Goal: Task Accomplishment & Management: Manage account settings

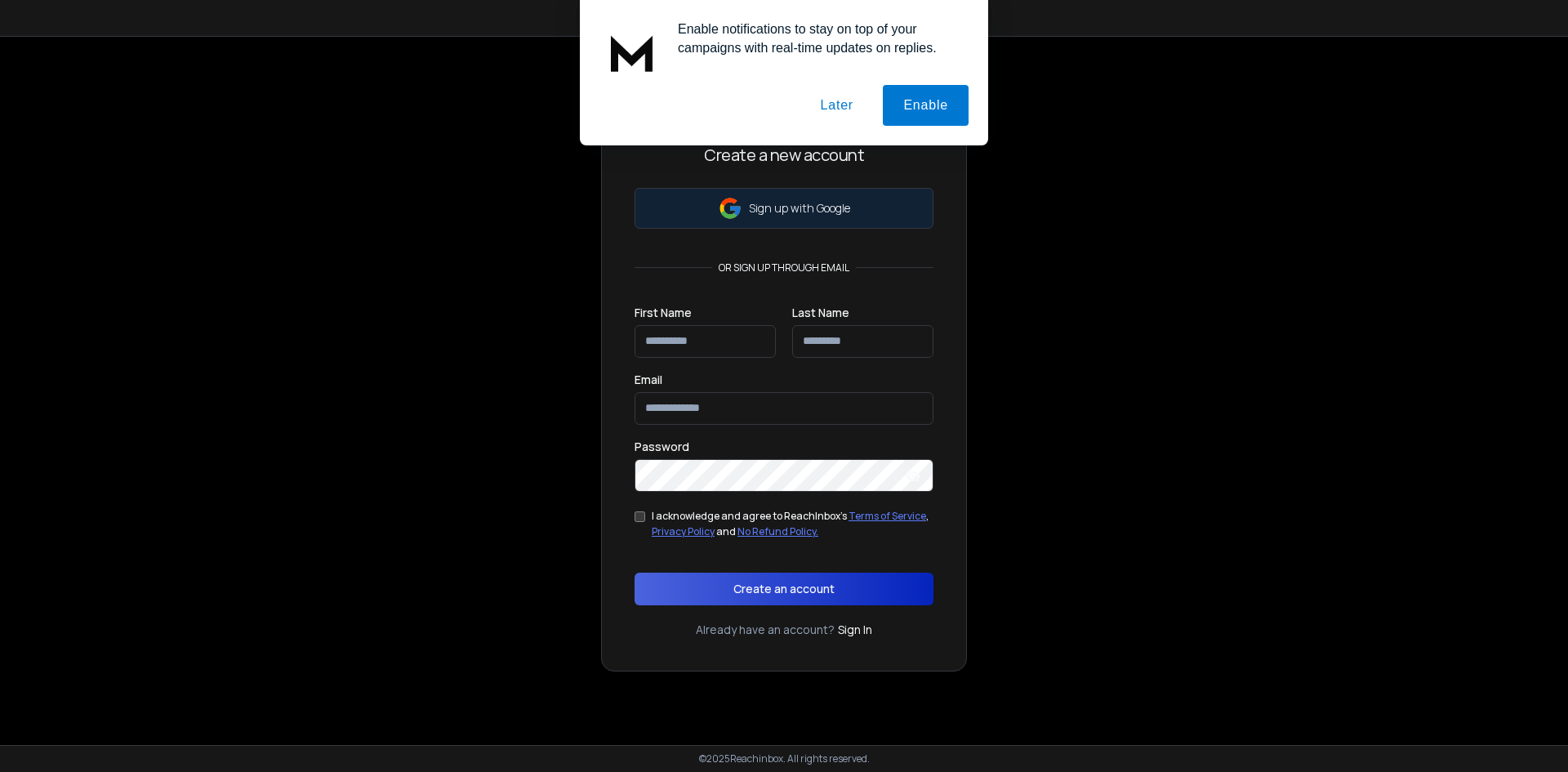
click at [750, 200] on p "Sign up with Google" at bounding box center [799, 209] width 102 height 16
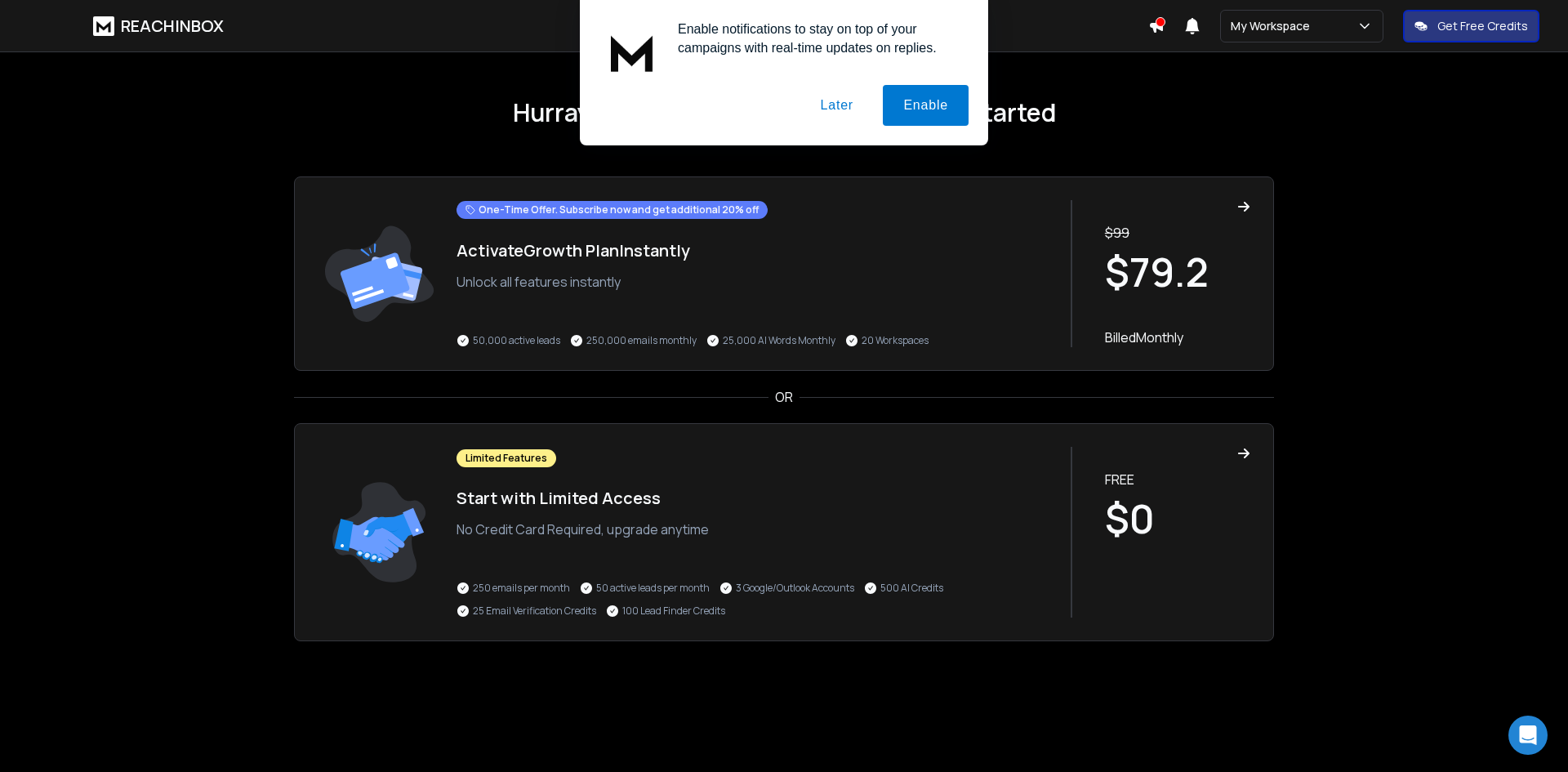
click at [839, 106] on button "Later" at bounding box center [836, 105] width 74 height 41
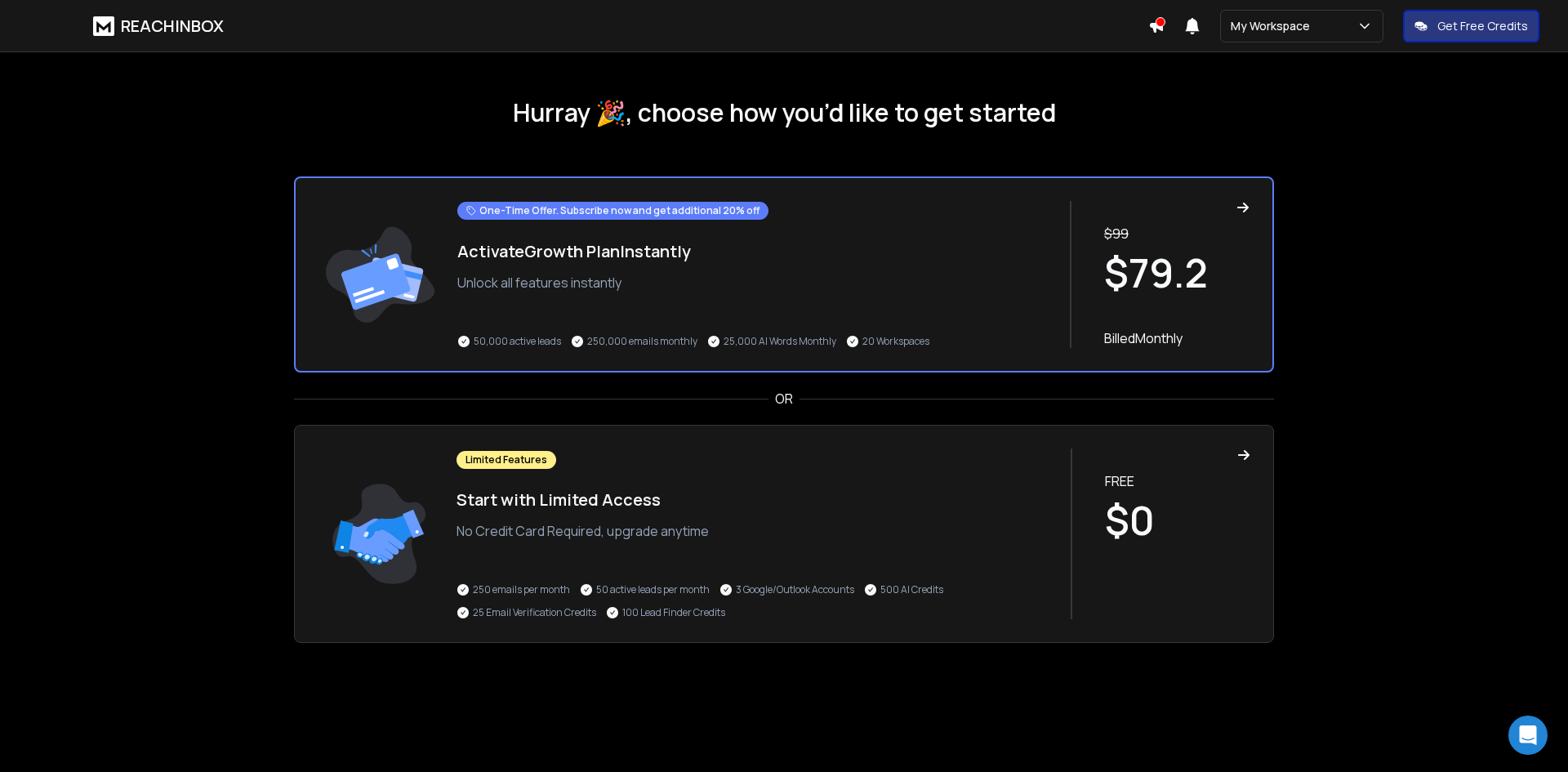
click at [1132, 281] on h1 "$ 79.2" at bounding box center [1177, 272] width 145 height 39
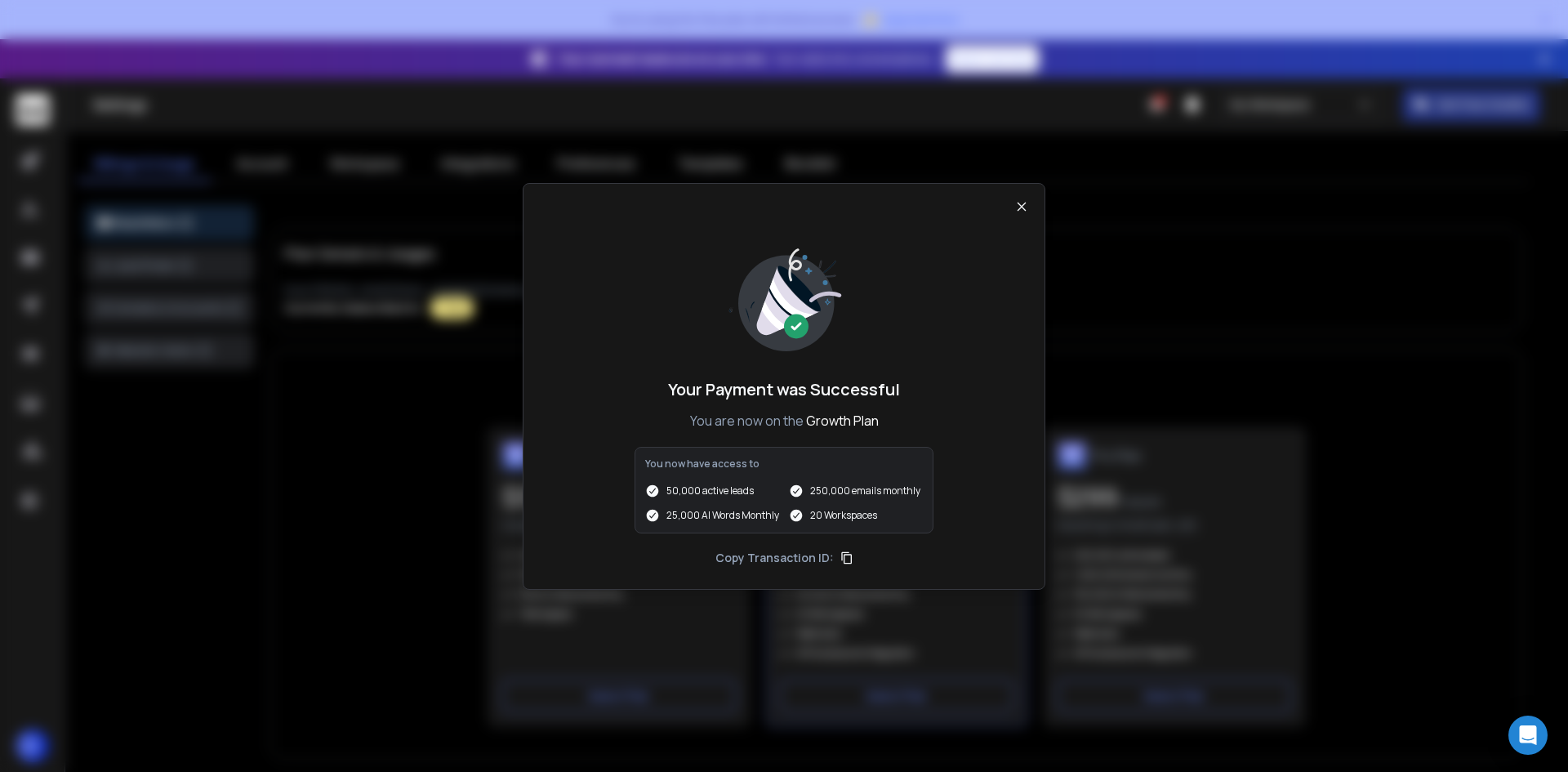
click at [1018, 208] on icon at bounding box center [1022, 207] width 13 height 13
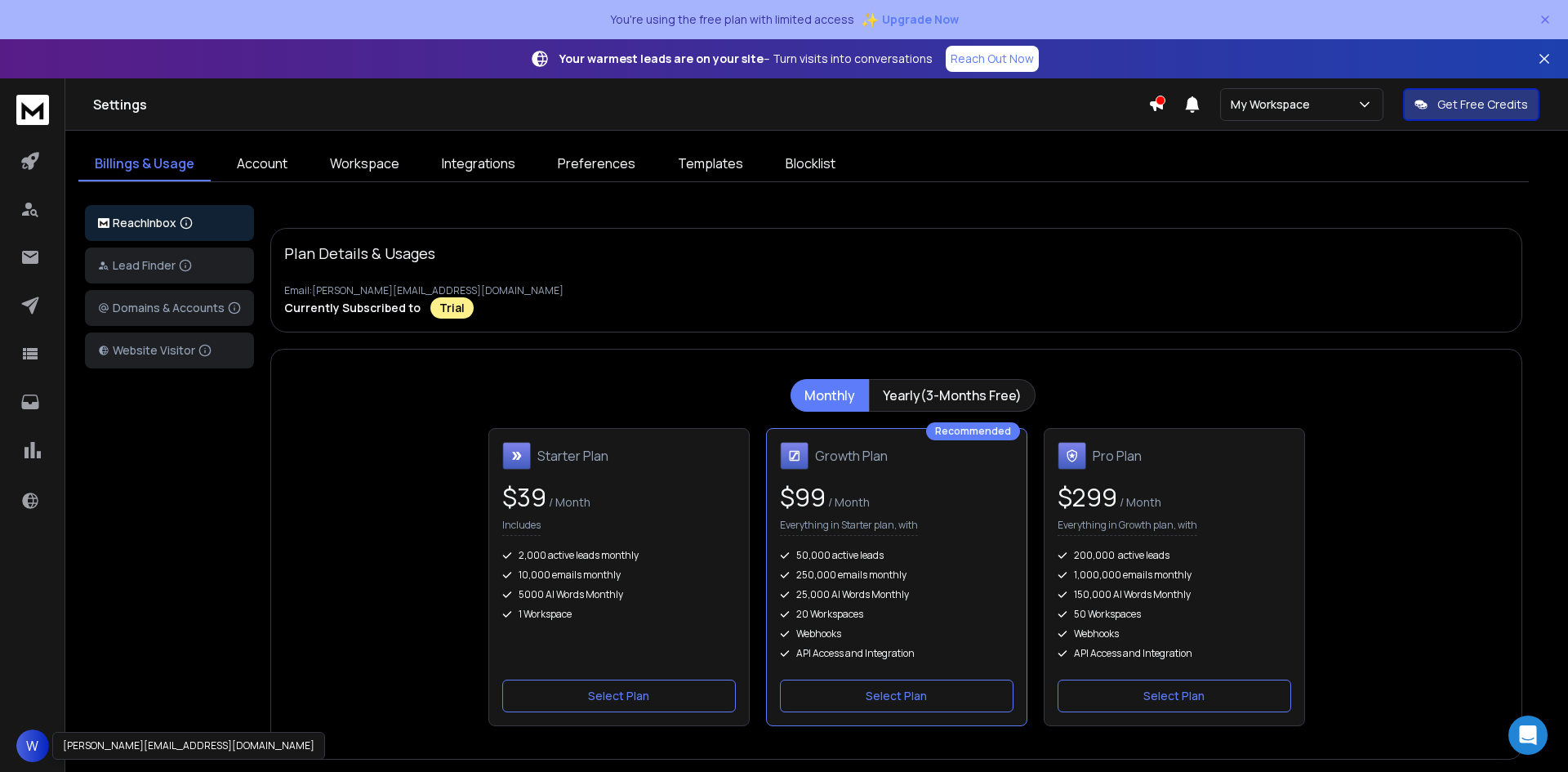
click at [17, 742] on span "W" at bounding box center [33, 746] width 33 height 33
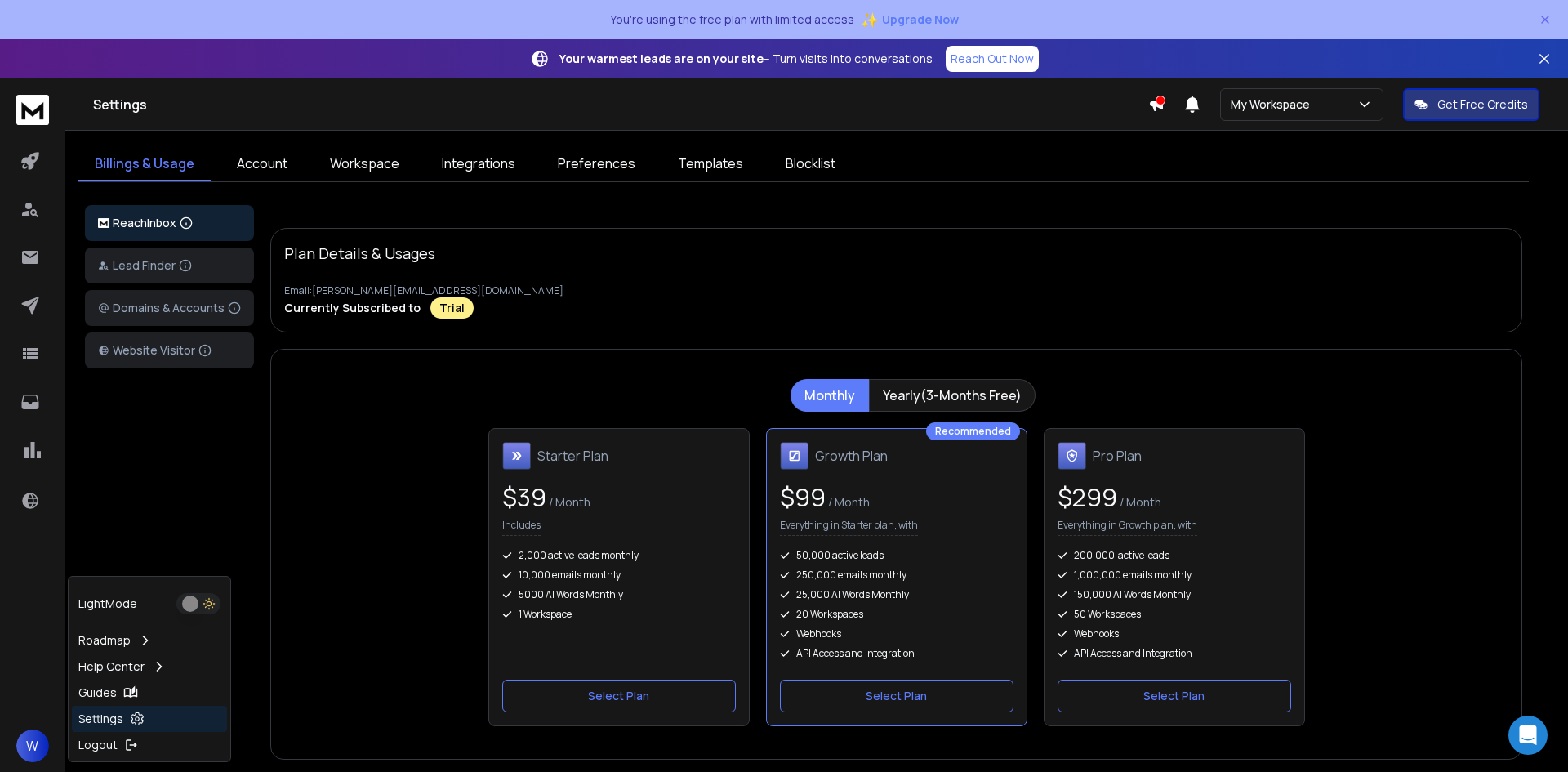
click at [112, 717] on p "Settings" at bounding box center [101, 718] width 45 height 16
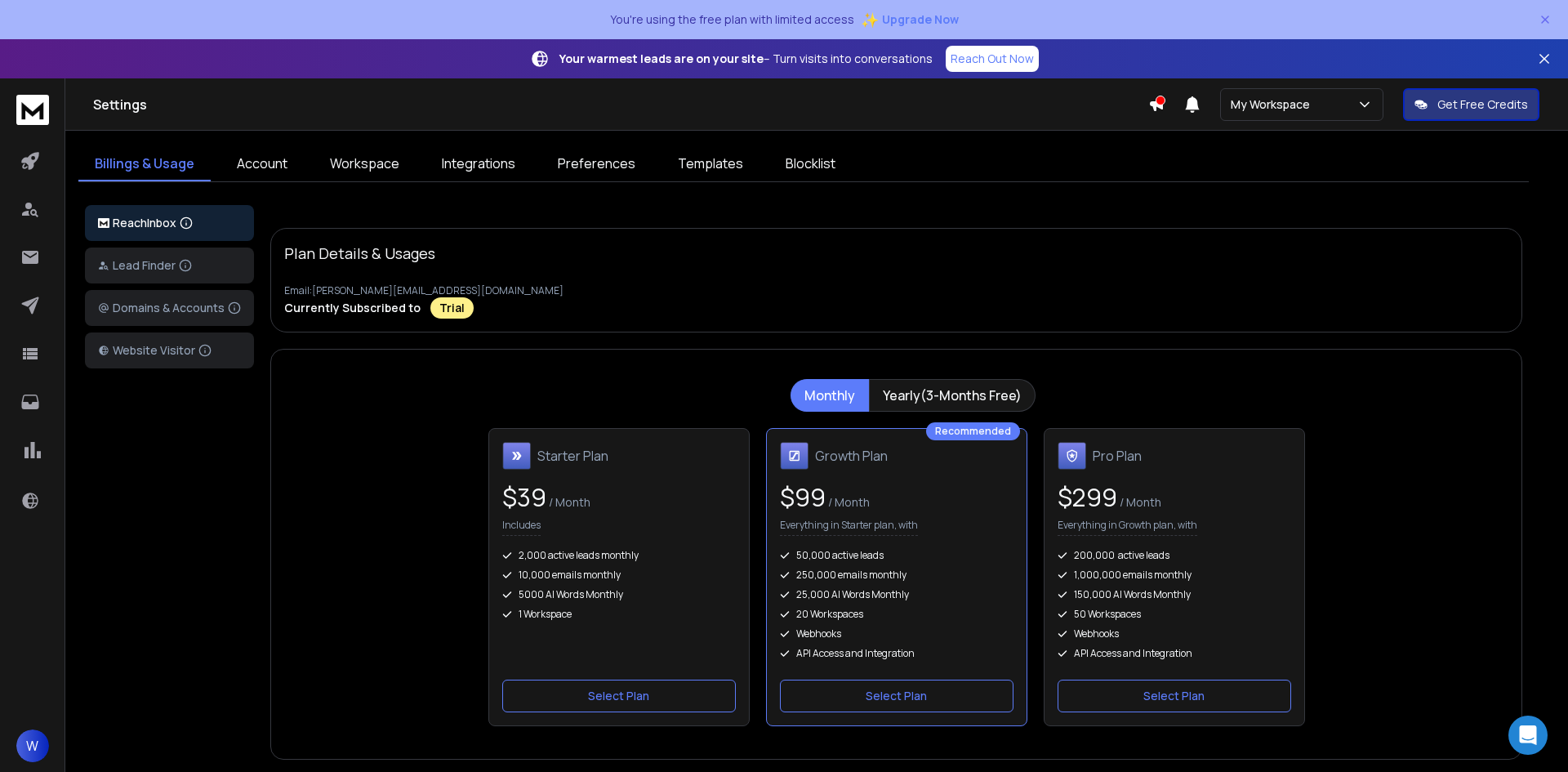
click at [466, 158] on link "Integrations" at bounding box center [478, 164] width 106 height 34
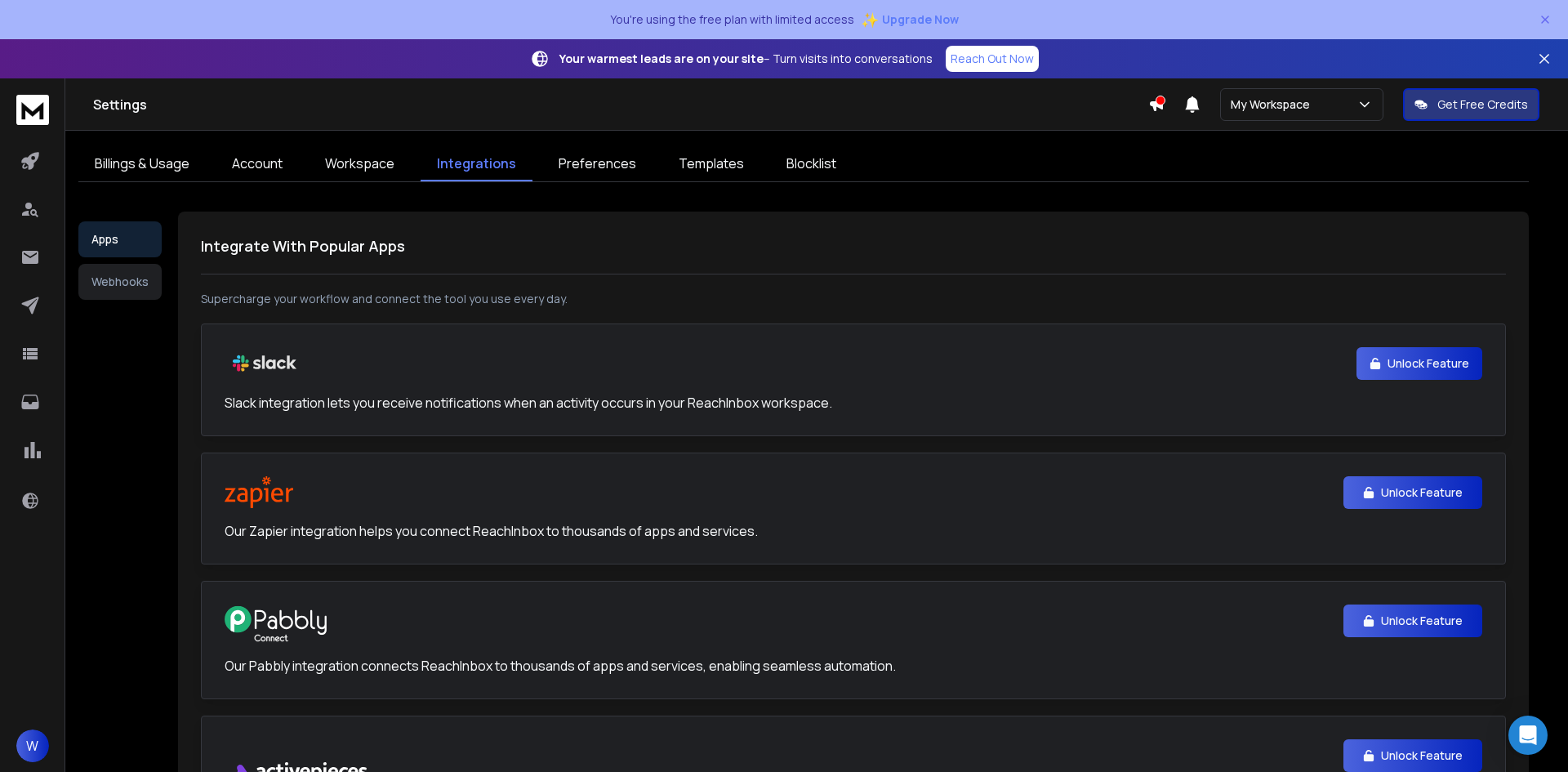
click at [260, 160] on link "Account" at bounding box center [258, 164] width 83 height 34
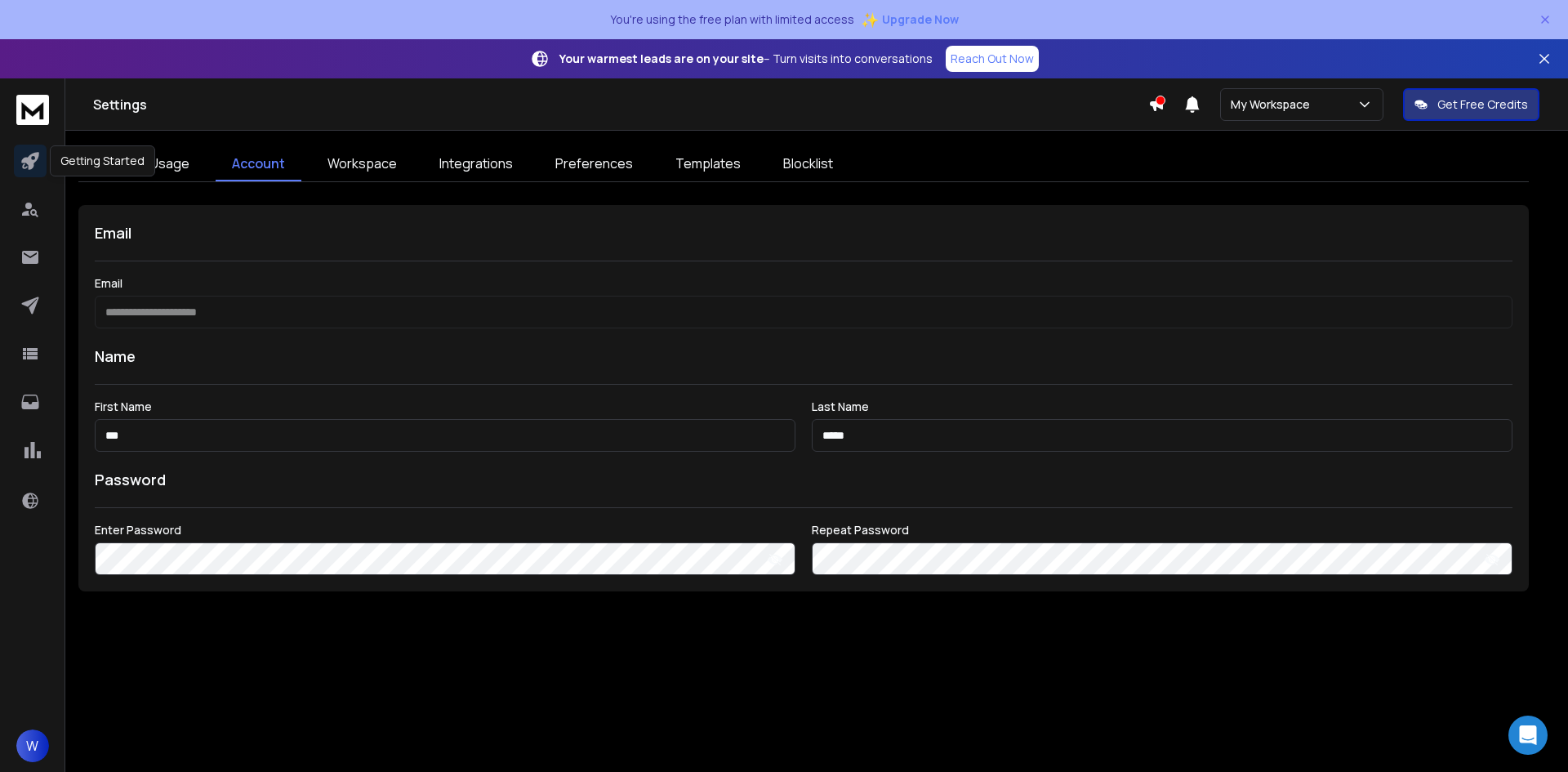
click at [32, 159] on icon at bounding box center [31, 161] width 20 height 20
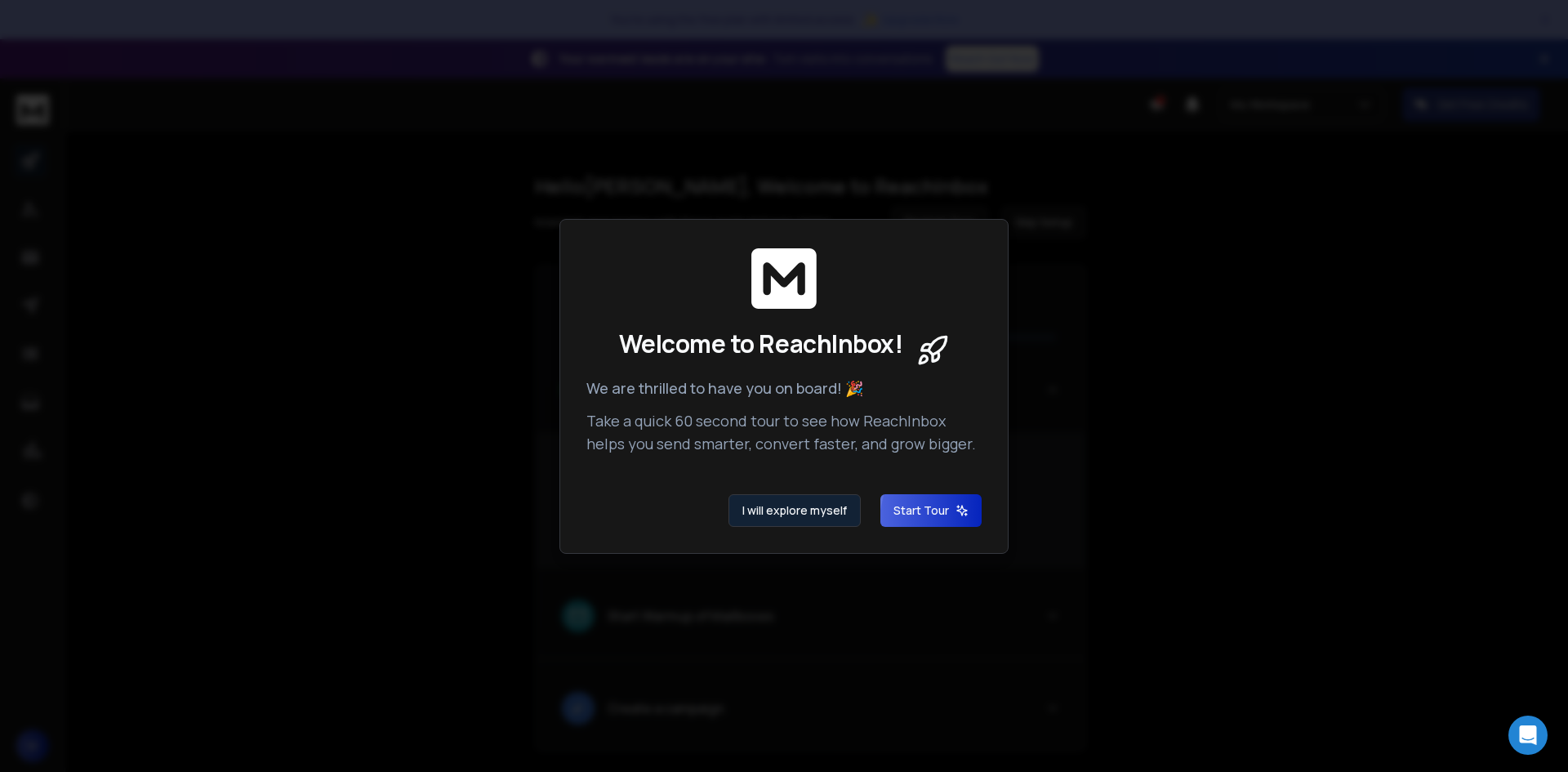
click at [766, 503] on button "I will explore myself" at bounding box center [795, 511] width 132 height 33
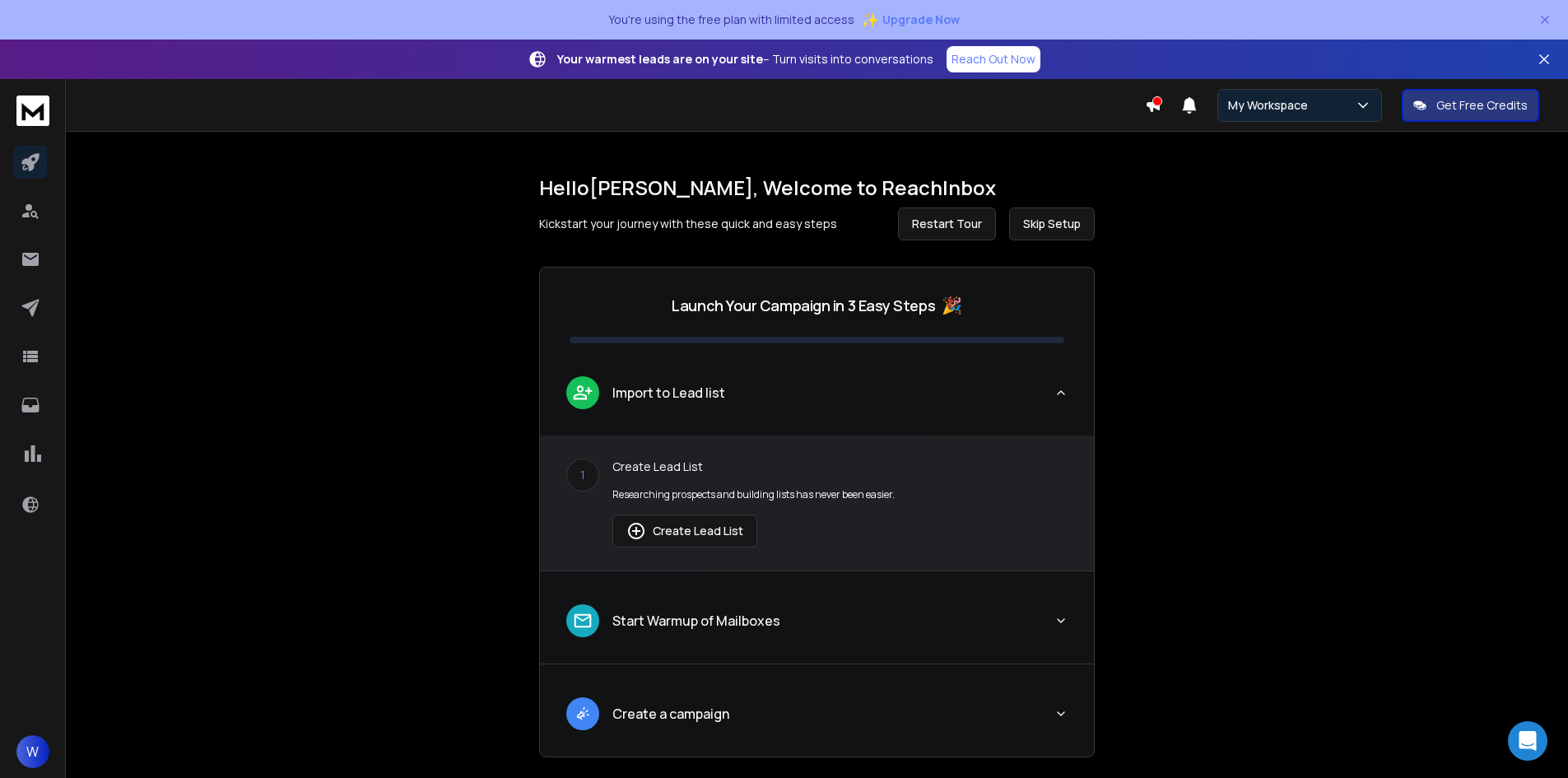
click at [1337, 111] on div "My Workspace" at bounding box center [1299, 105] width 144 height 16
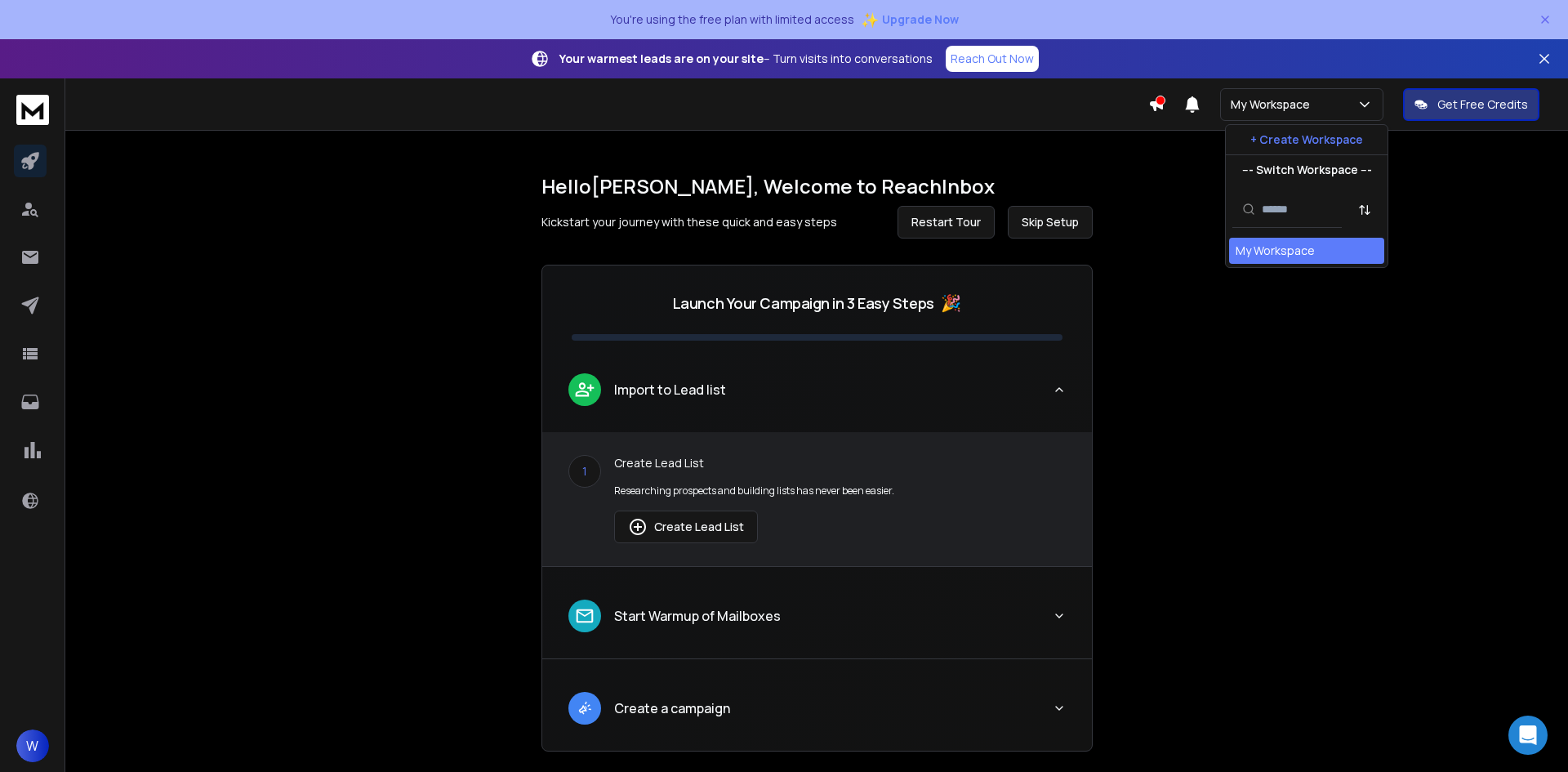
click at [1265, 252] on div "My Workspace" at bounding box center [1275, 250] width 79 height 16
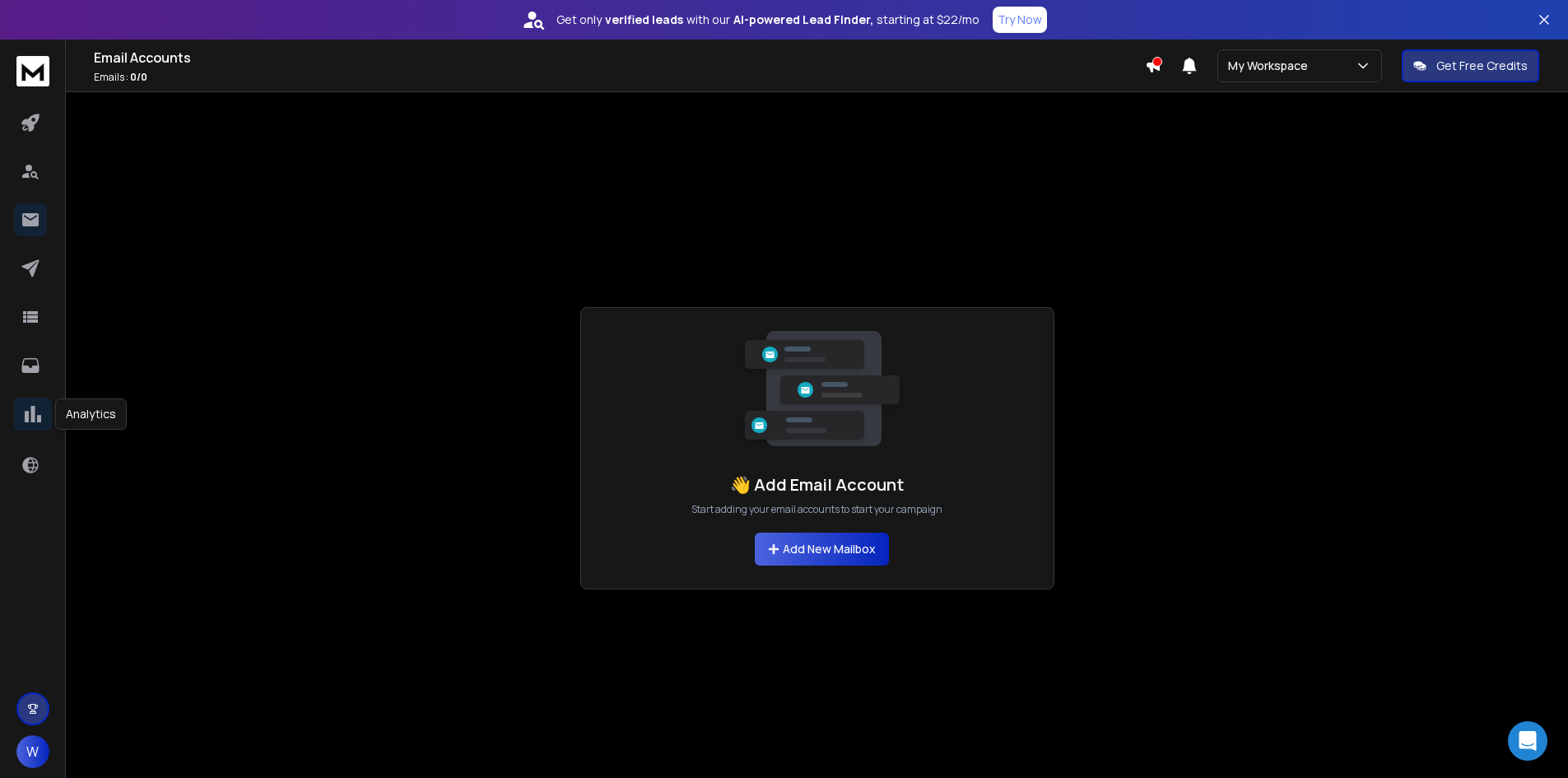
click at [25, 414] on icon at bounding box center [33, 414] width 16 height 16
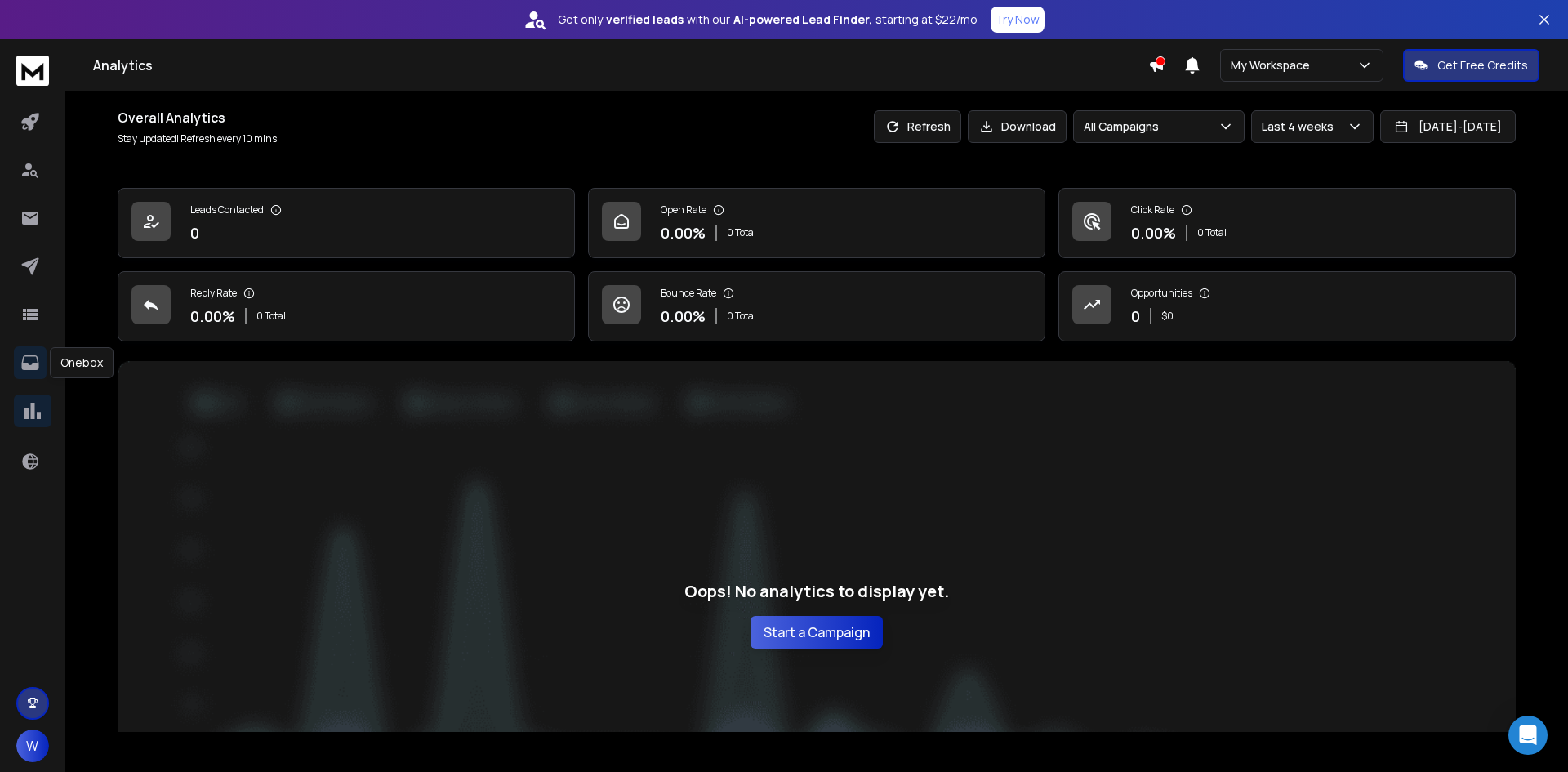
click at [28, 357] on icon at bounding box center [31, 363] width 20 height 20
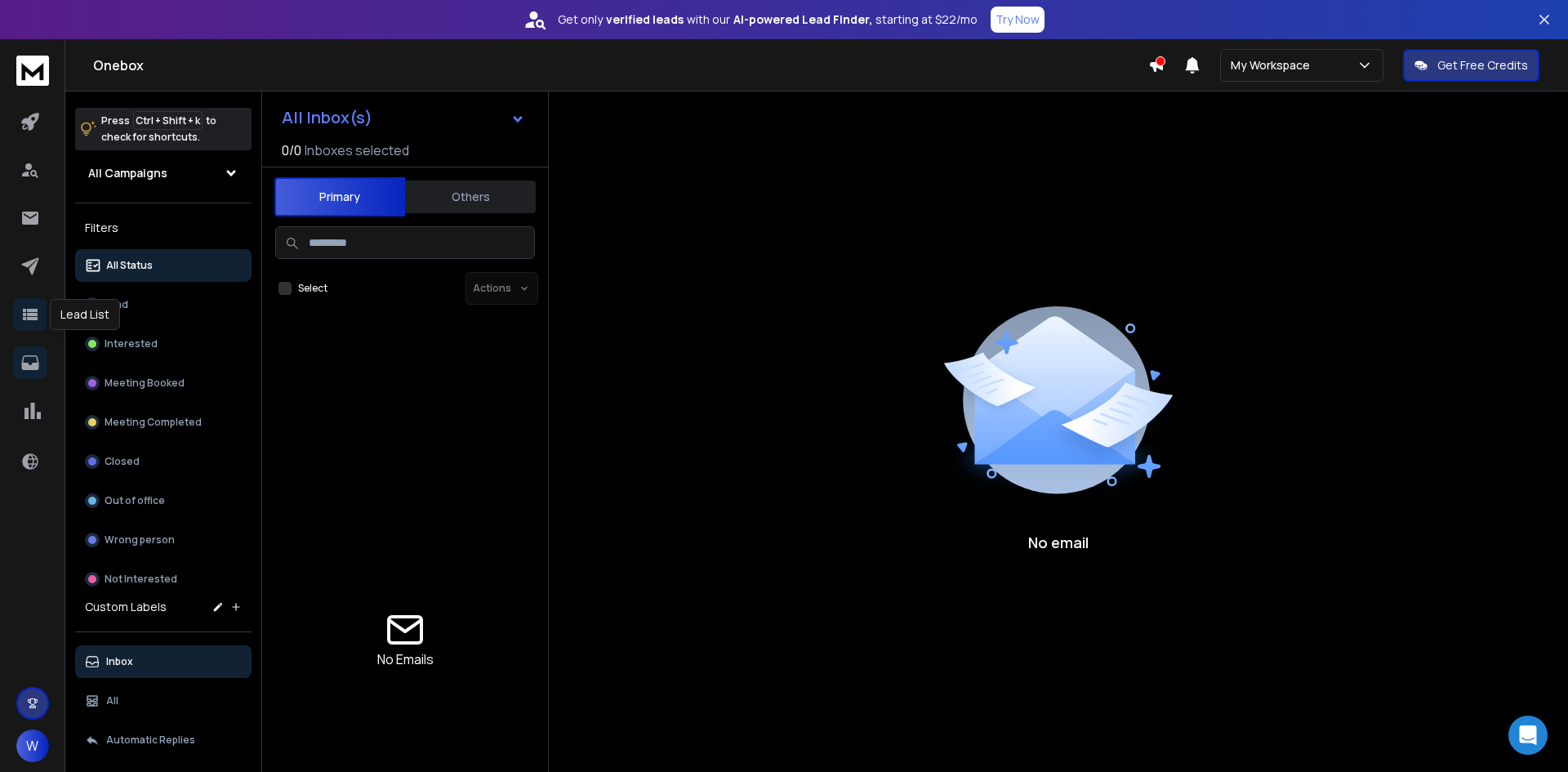
click at [28, 318] on icon at bounding box center [30, 314] width 15 height 12
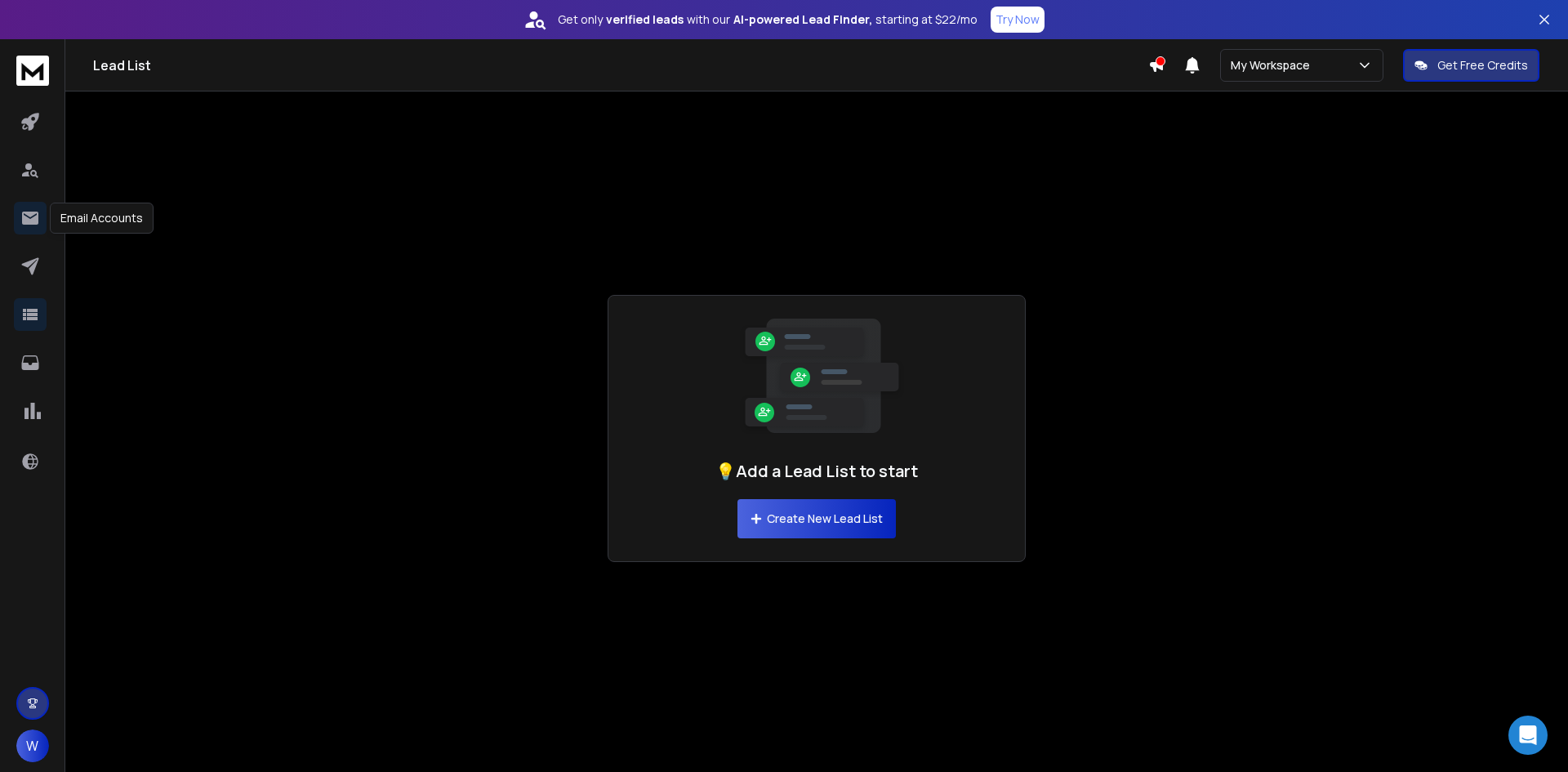
click at [35, 214] on icon at bounding box center [31, 219] width 20 height 20
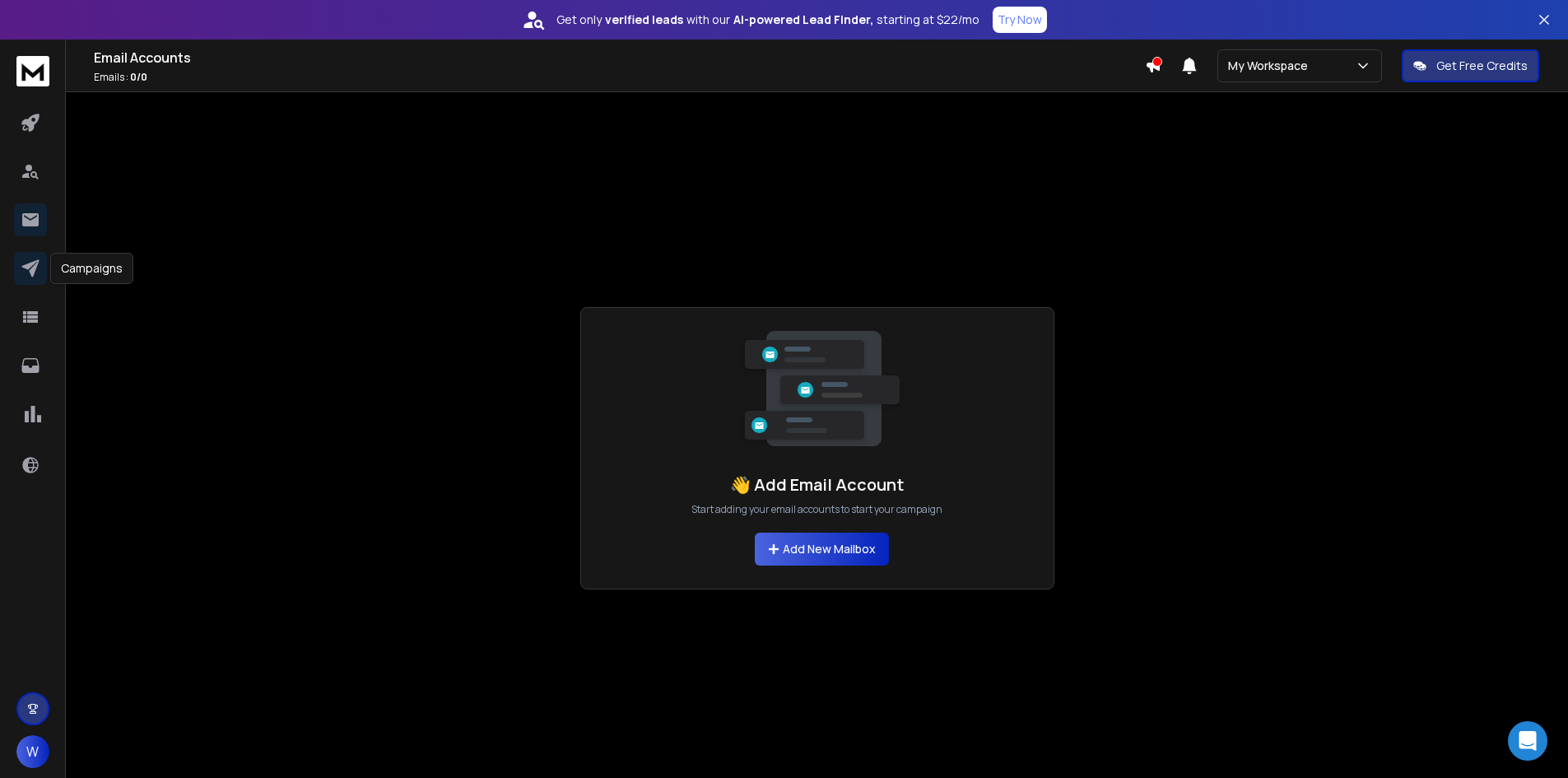
click at [29, 264] on icon at bounding box center [29, 268] width 17 height 17
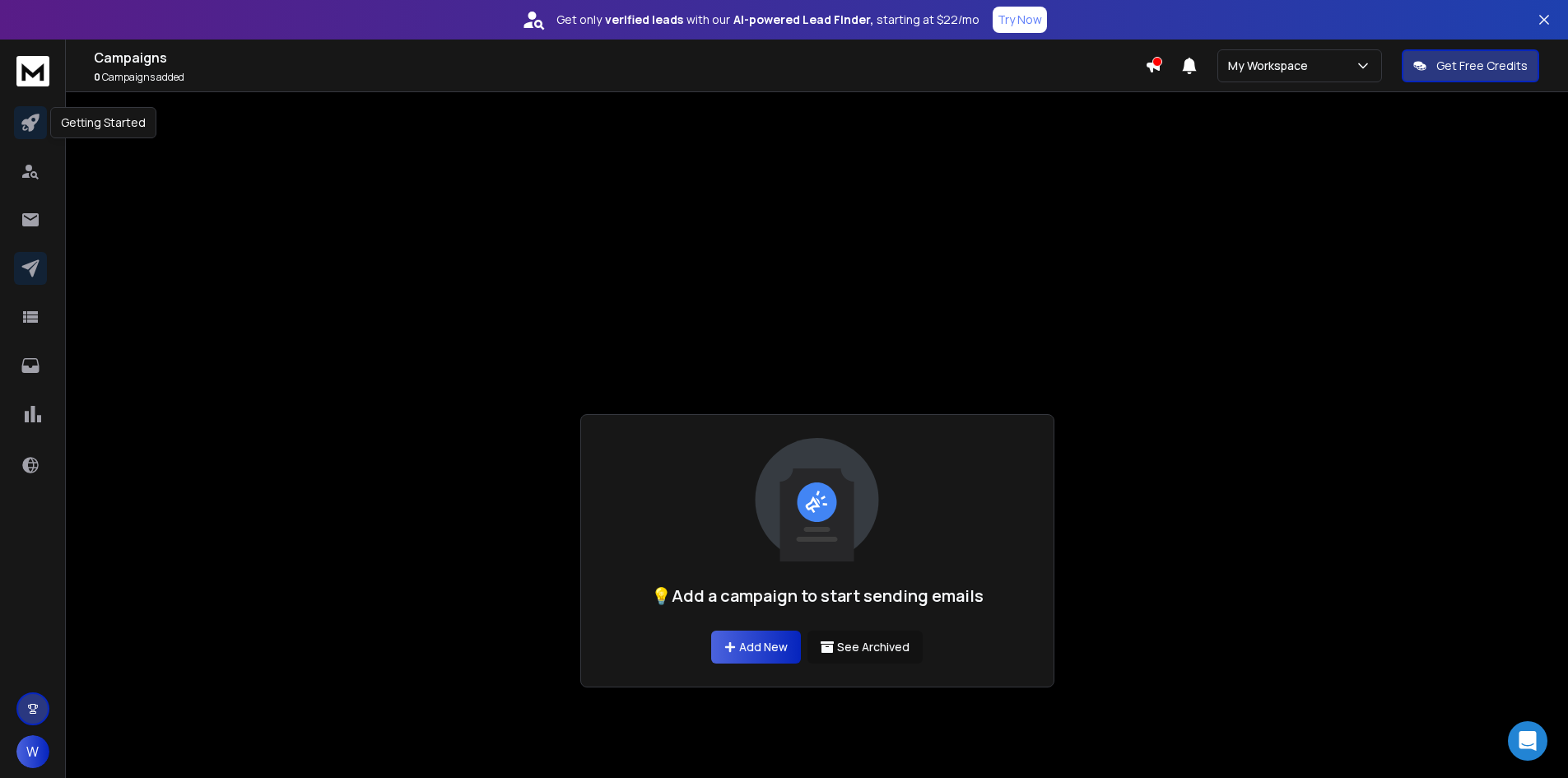
click at [27, 130] on icon at bounding box center [31, 123] width 20 height 20
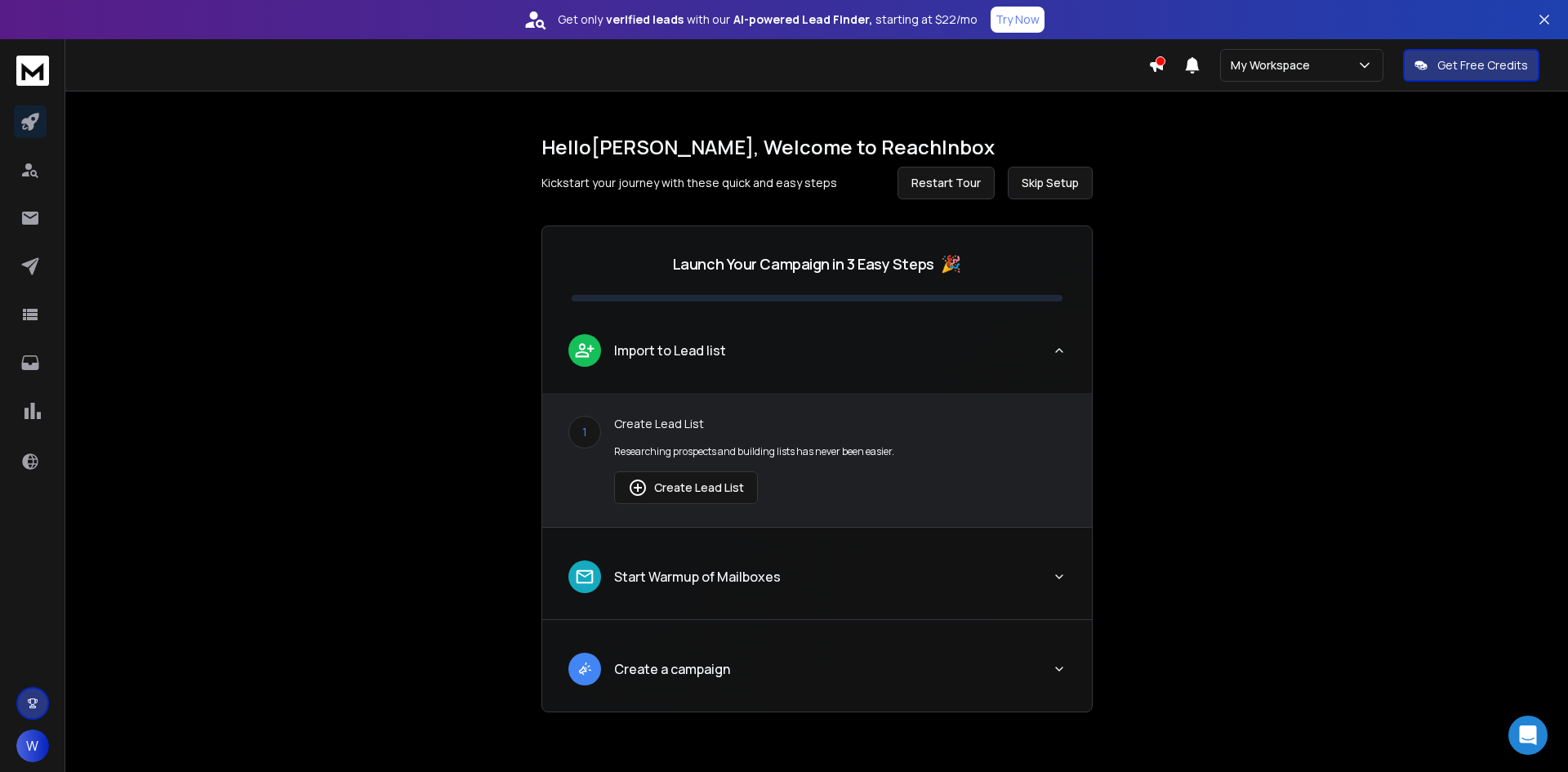
click at [34, 69] on img at bounding box center [33, 70] width 33 height 30
click at [1161, 63] on div at bounding box center [1161, 61] width 10 height 10
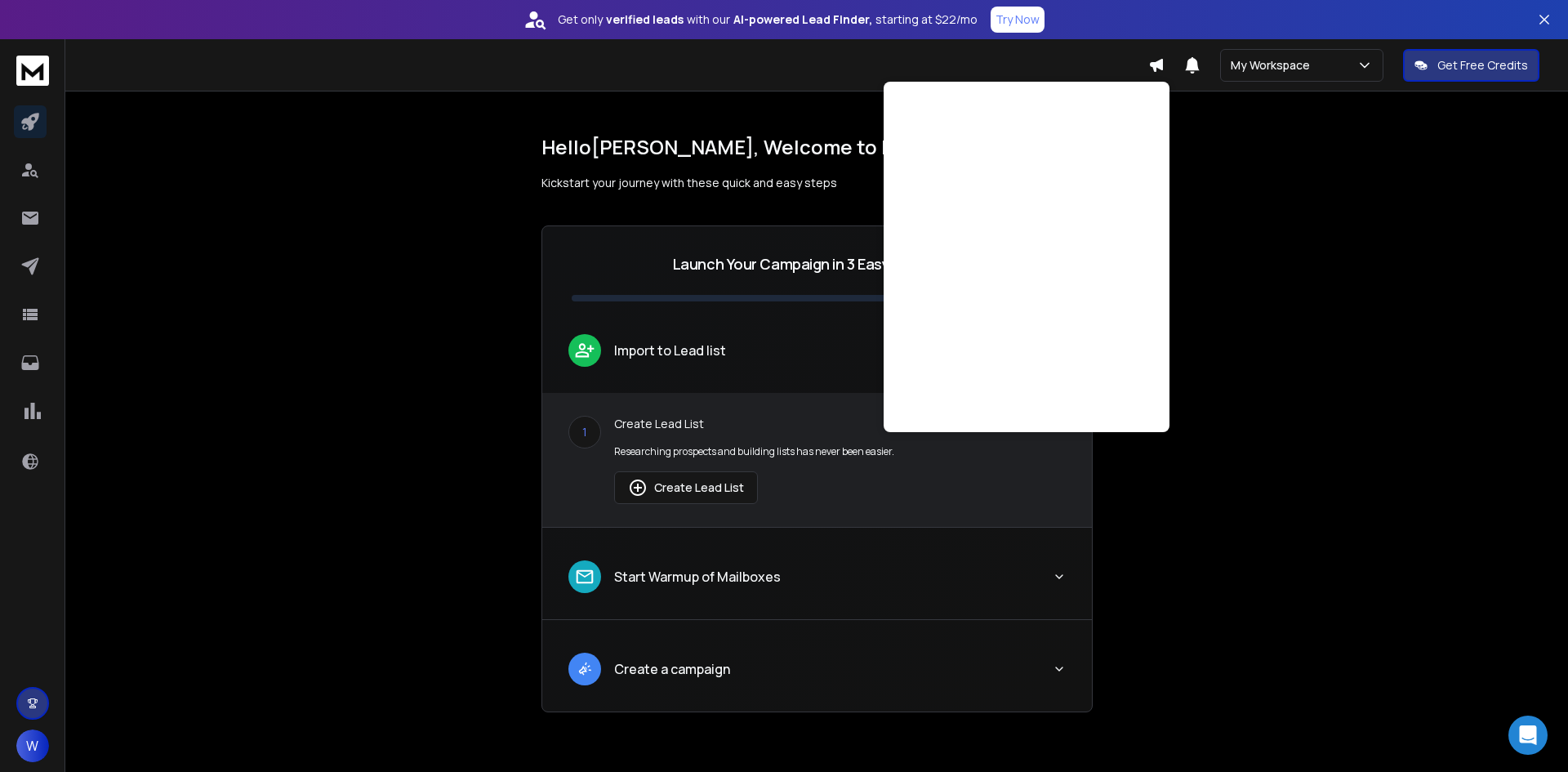
click at [1350, 321] on div "Hello [PERSON_NAME] , Welcome to ReachInbox Kickstart your journey with these q…" at bounding box center [817, 423] width 1451 height 630
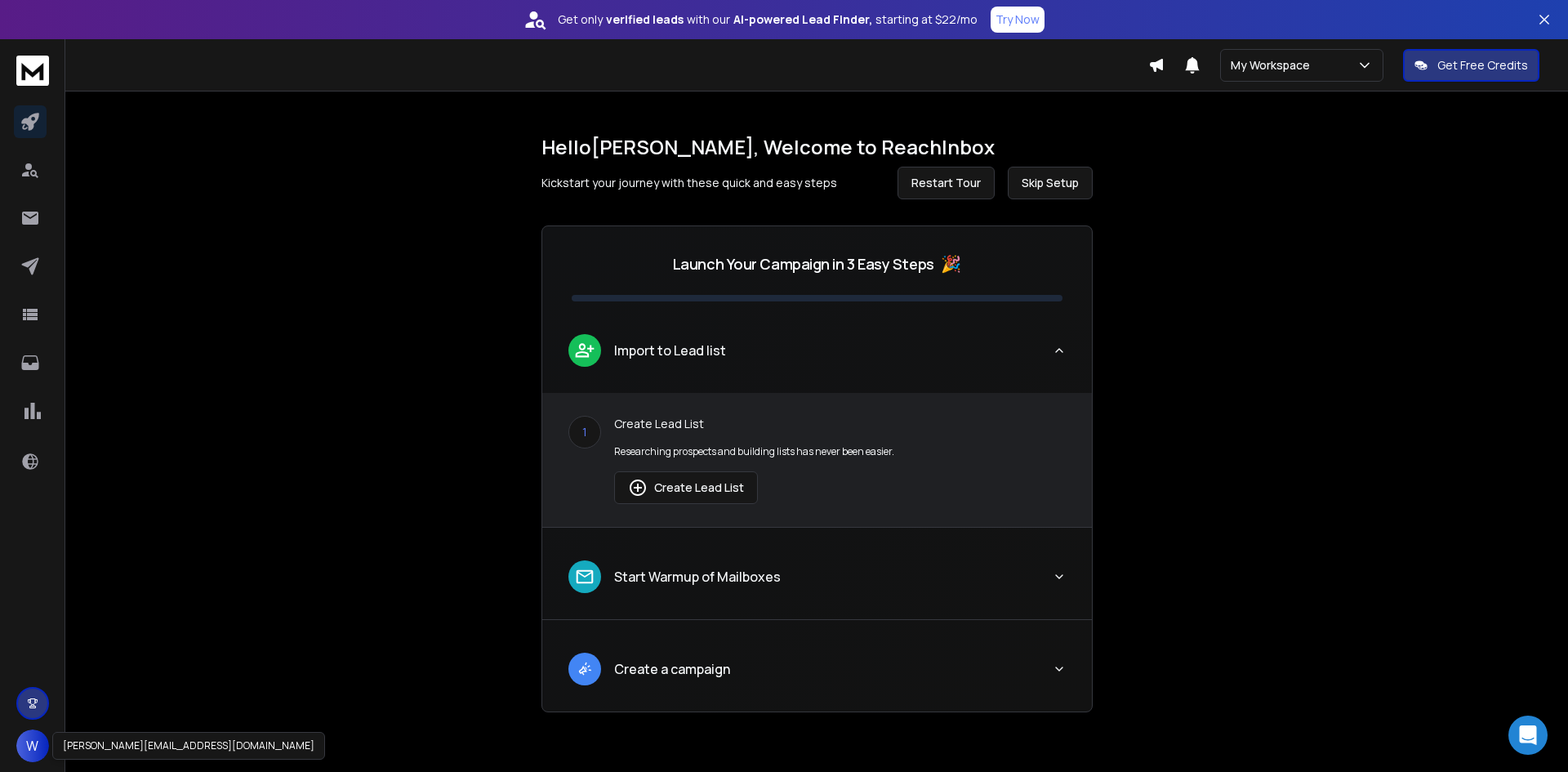
click at [28, 742] on span "W" at bounding box center [33, 746] width 33 height 33
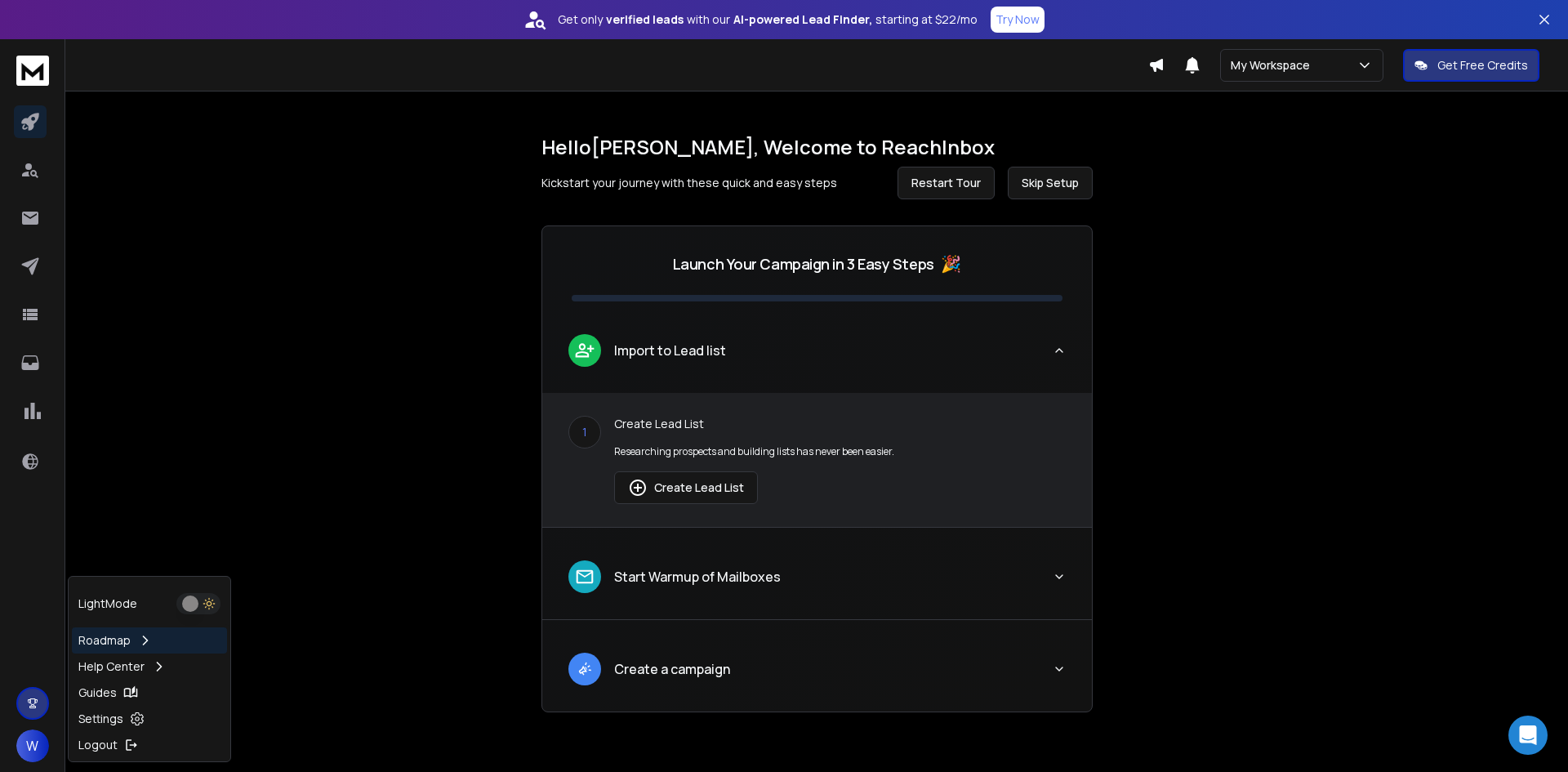
click at [240, 199] on div "Hello [PERSON_NAME] , Welcome to ReachInbox Kickstart your journey with these q…" at bounding box center [817, 423] width 1451 height 630
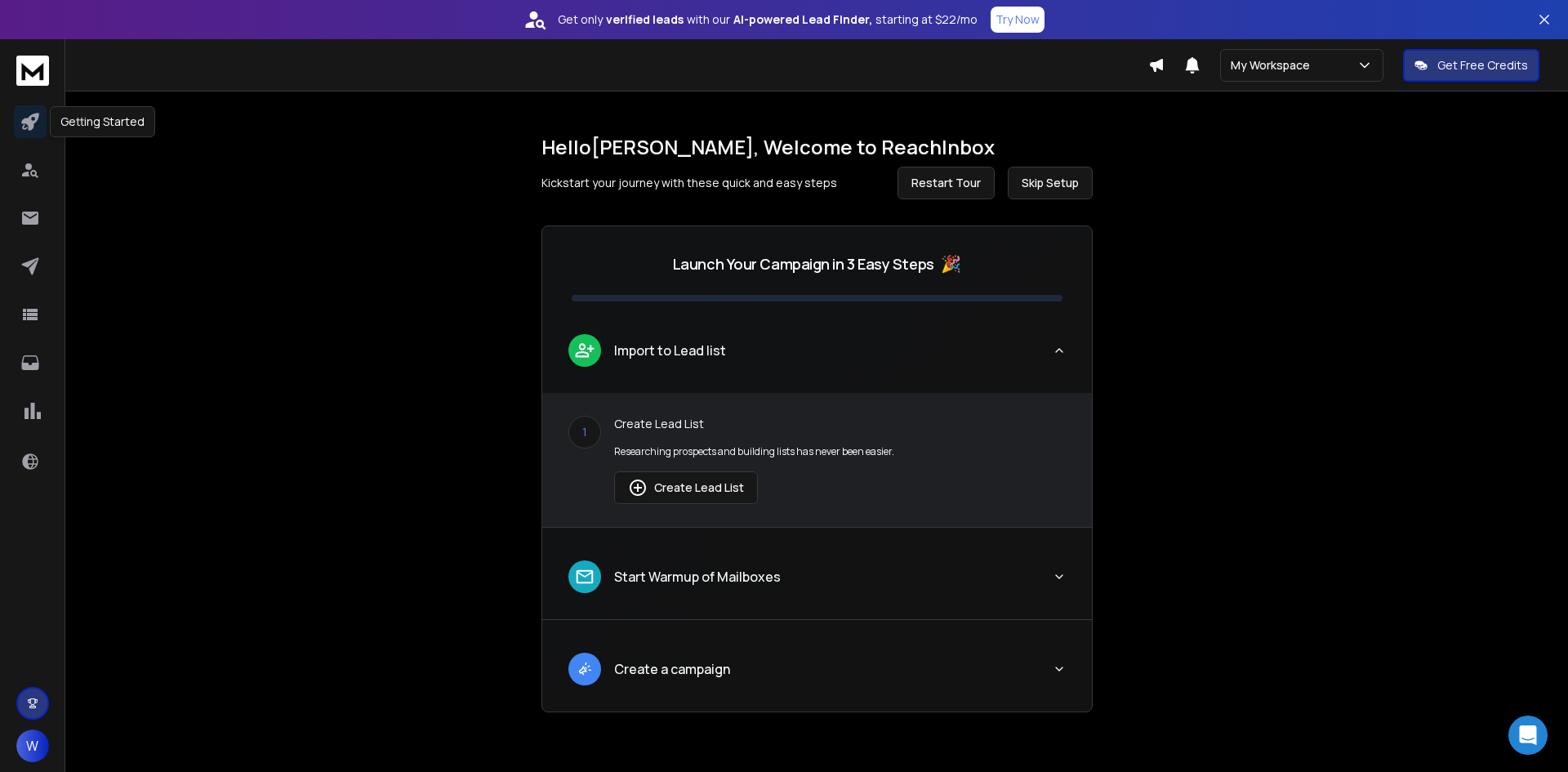
click at [28, 114] on icon at bounding box center [31, 122] width 20 height 20
click at [759, 355] on button "Import to Lead list" at bounding box center [818, 357] width 550 height 72
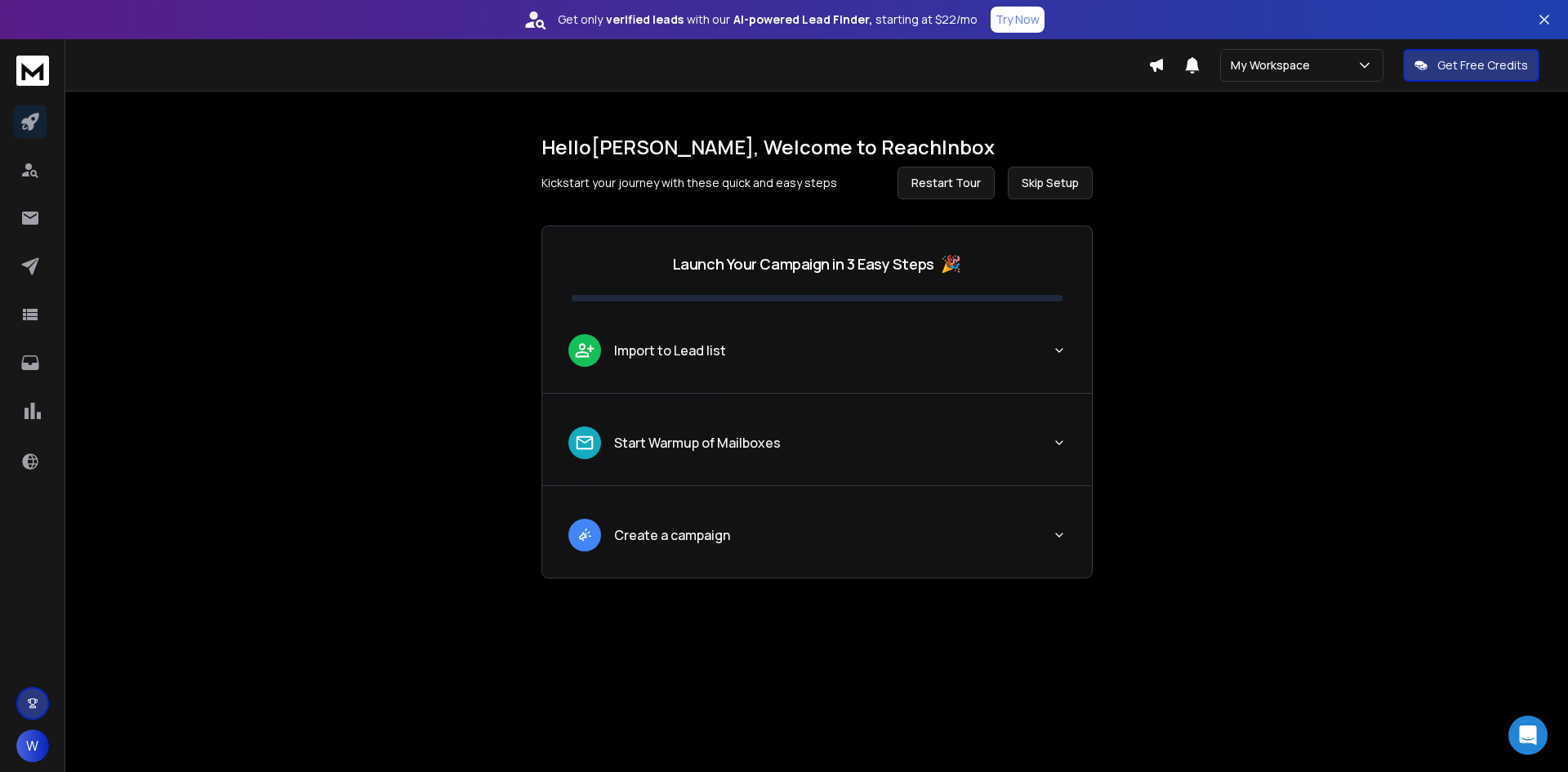
click at [759, 355] on button "Import to Lead list" at bounding box center [818, 357] width 550 height 72
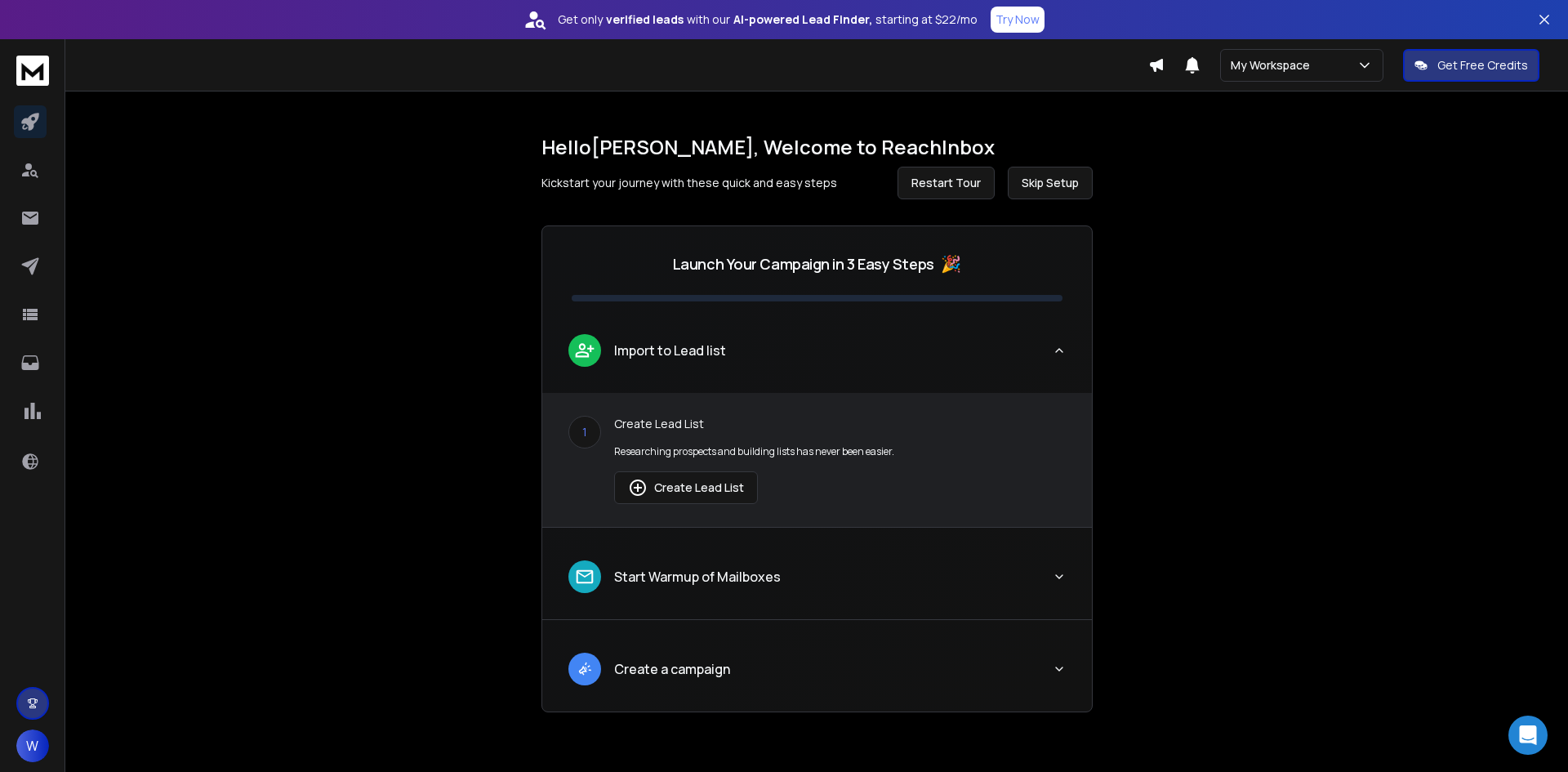
click at [1544, 23] on icon at bounding box center [1544, 20] width 15 height 15
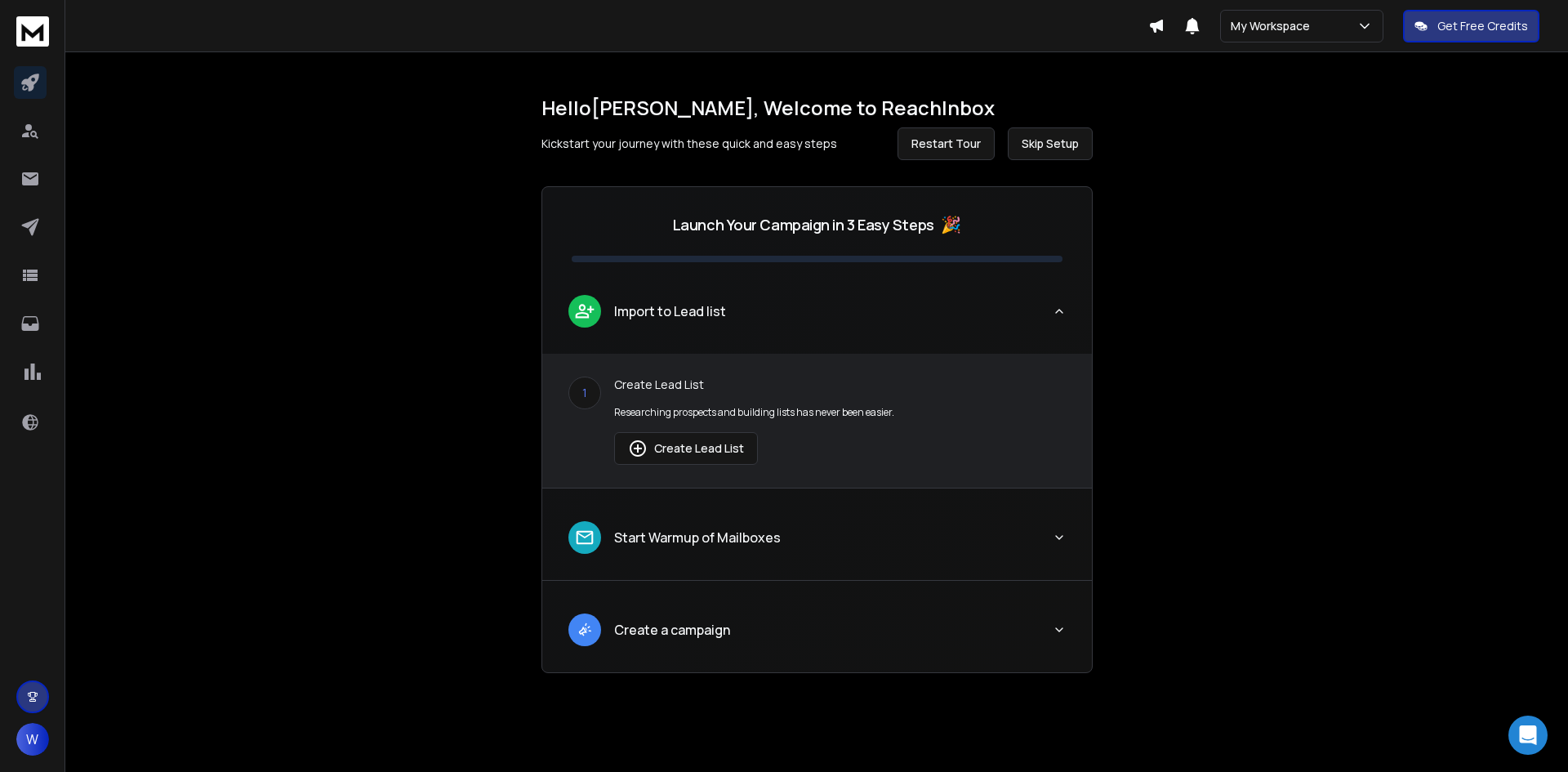
click at [29, 27] on img at bounding box center [33, 31] width 33 height 30
click at [24, 747] on span "W" at bounding box center [33, 739] width 33 height 33
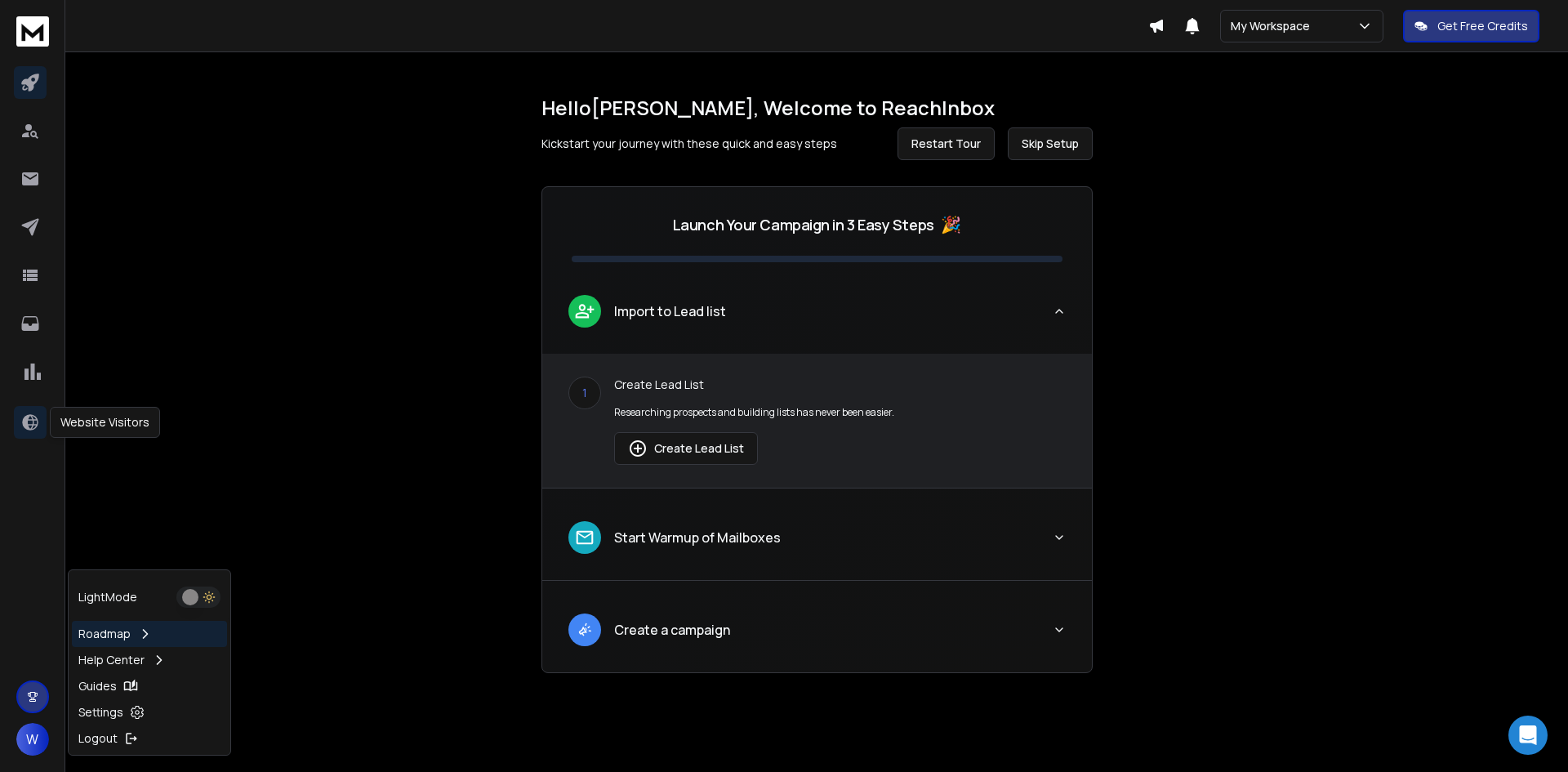
click at [30, 415] on icon at bounding box center [30, 422] width 16 height 16
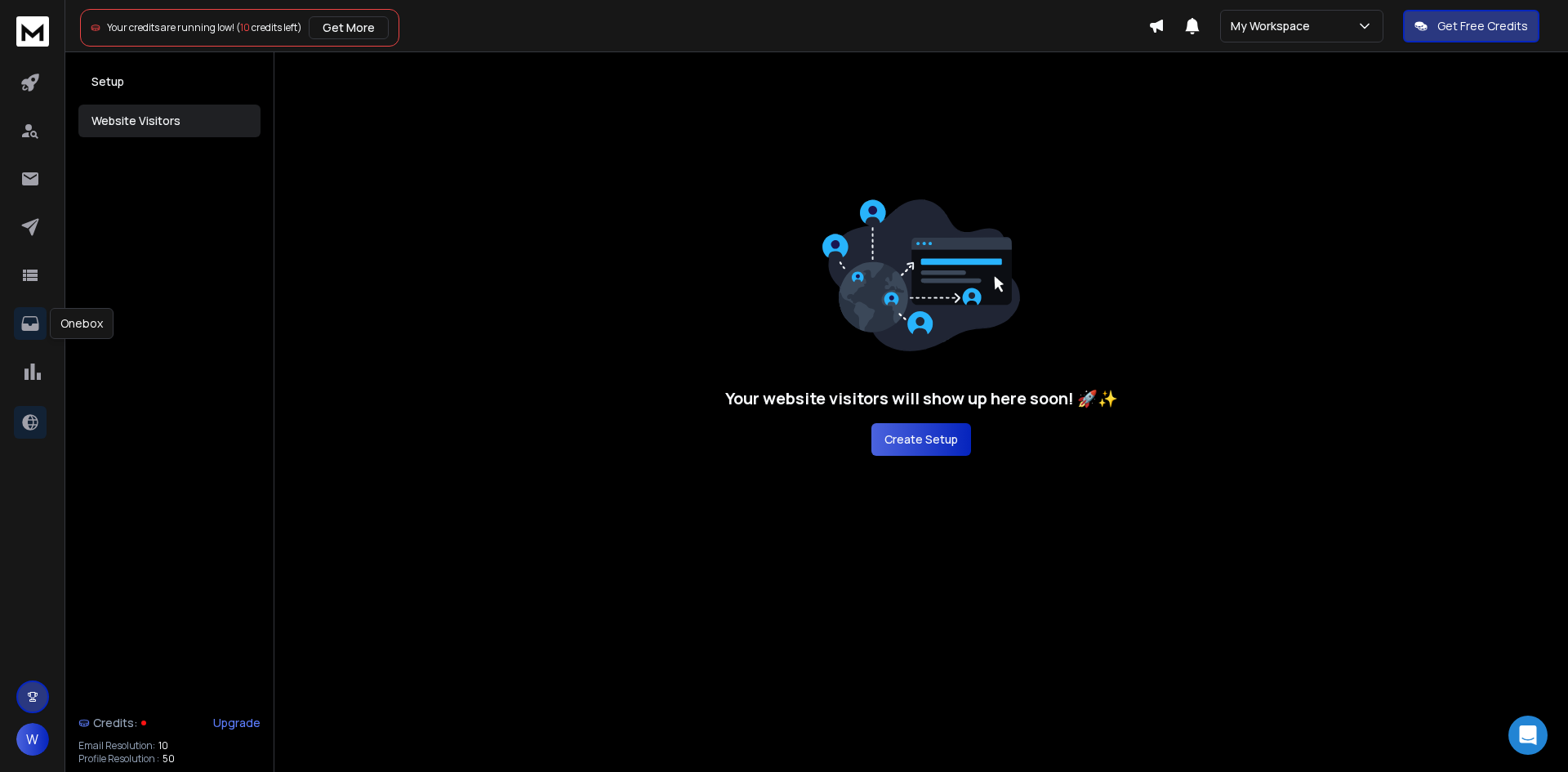
click at [22, 318] on icon at bounding box center [31, 324] width 20 height 20
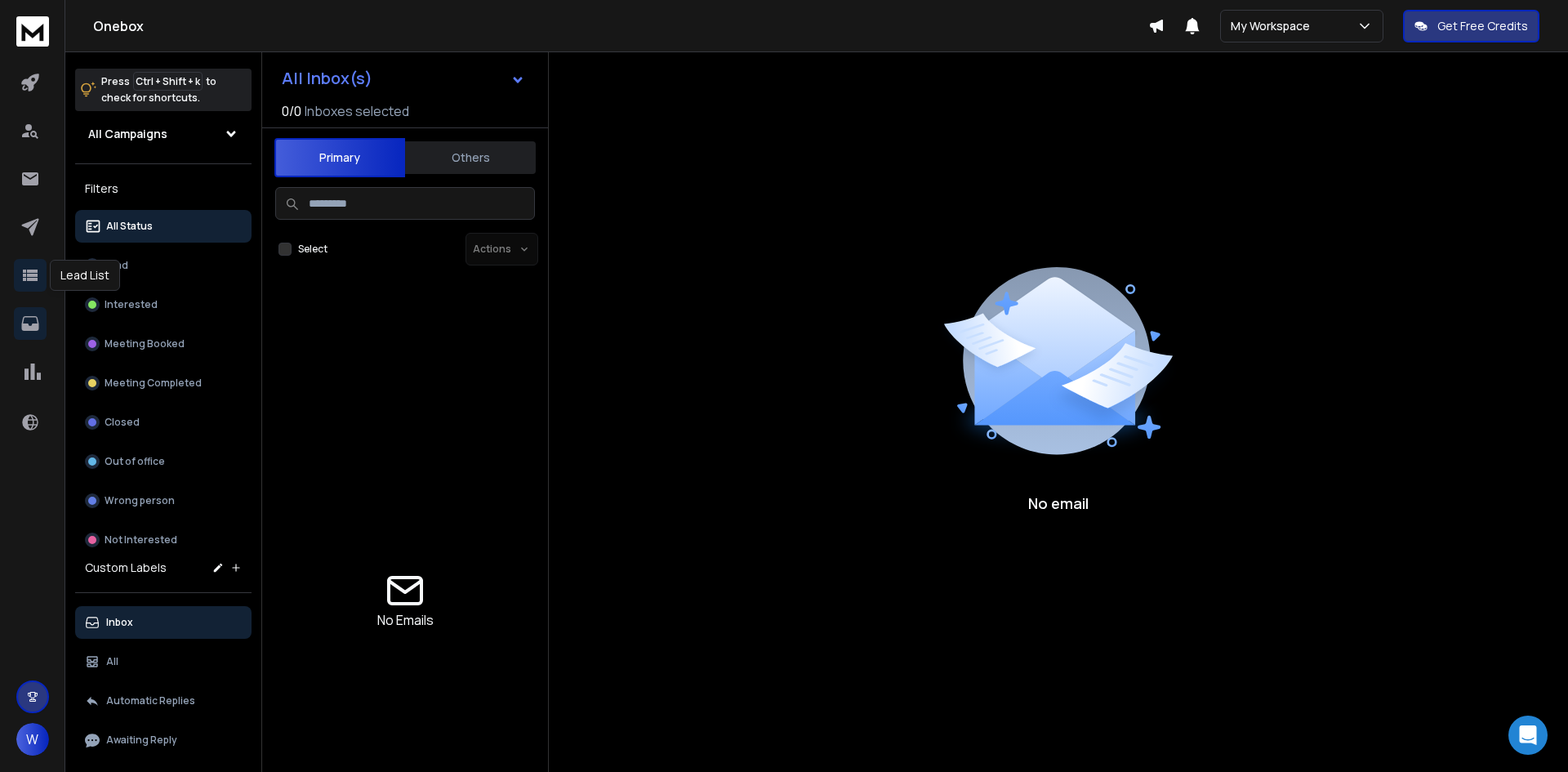
click at [24, 277] on icon at bounding box center [31, 276] width 20 height 20
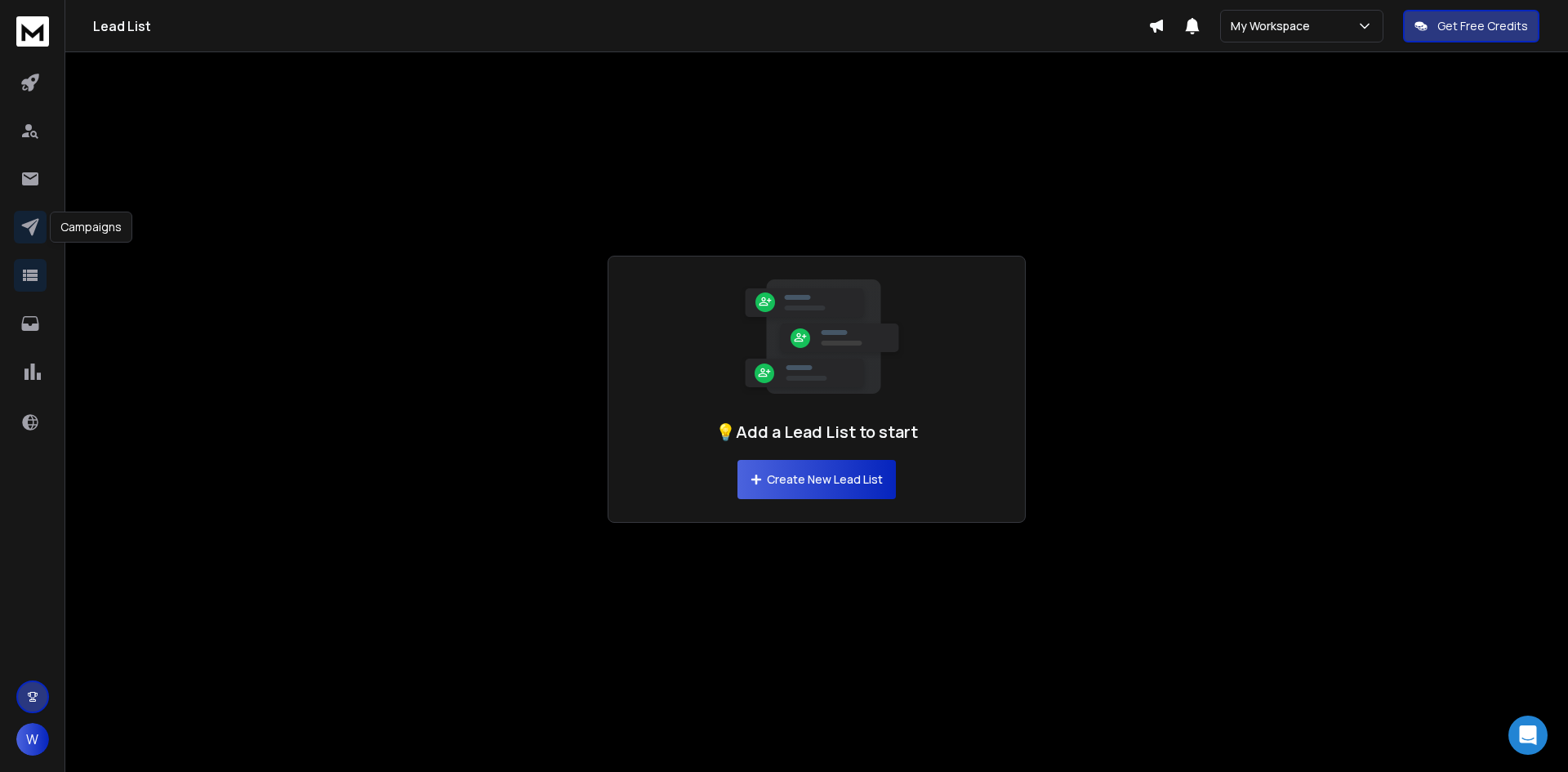
click at [28, 229] on icon at bounding box center [31, 227] width 20 height 20
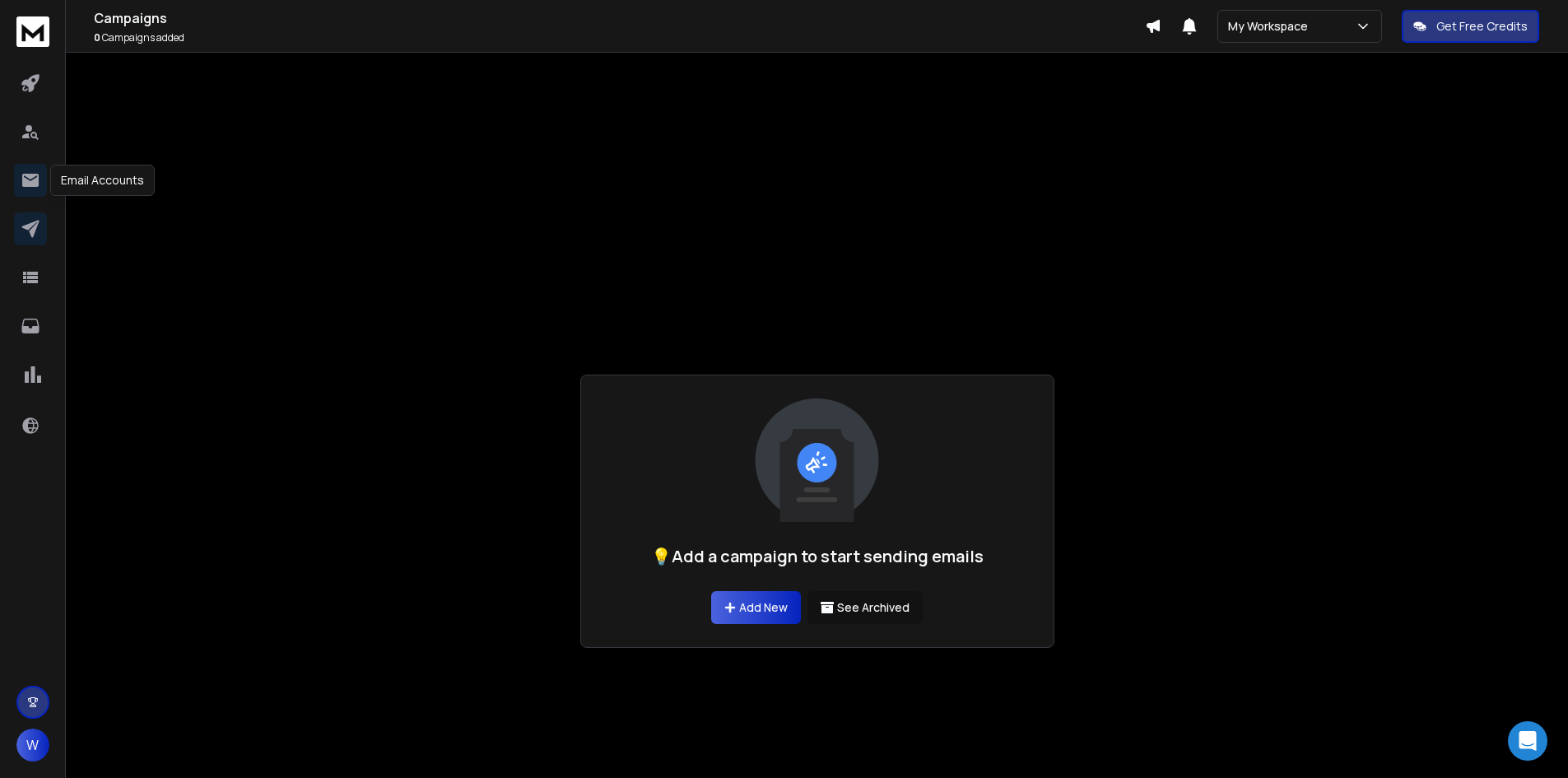
click at [30, 167] on link at bounding box center [30, 180] width 33 height 33
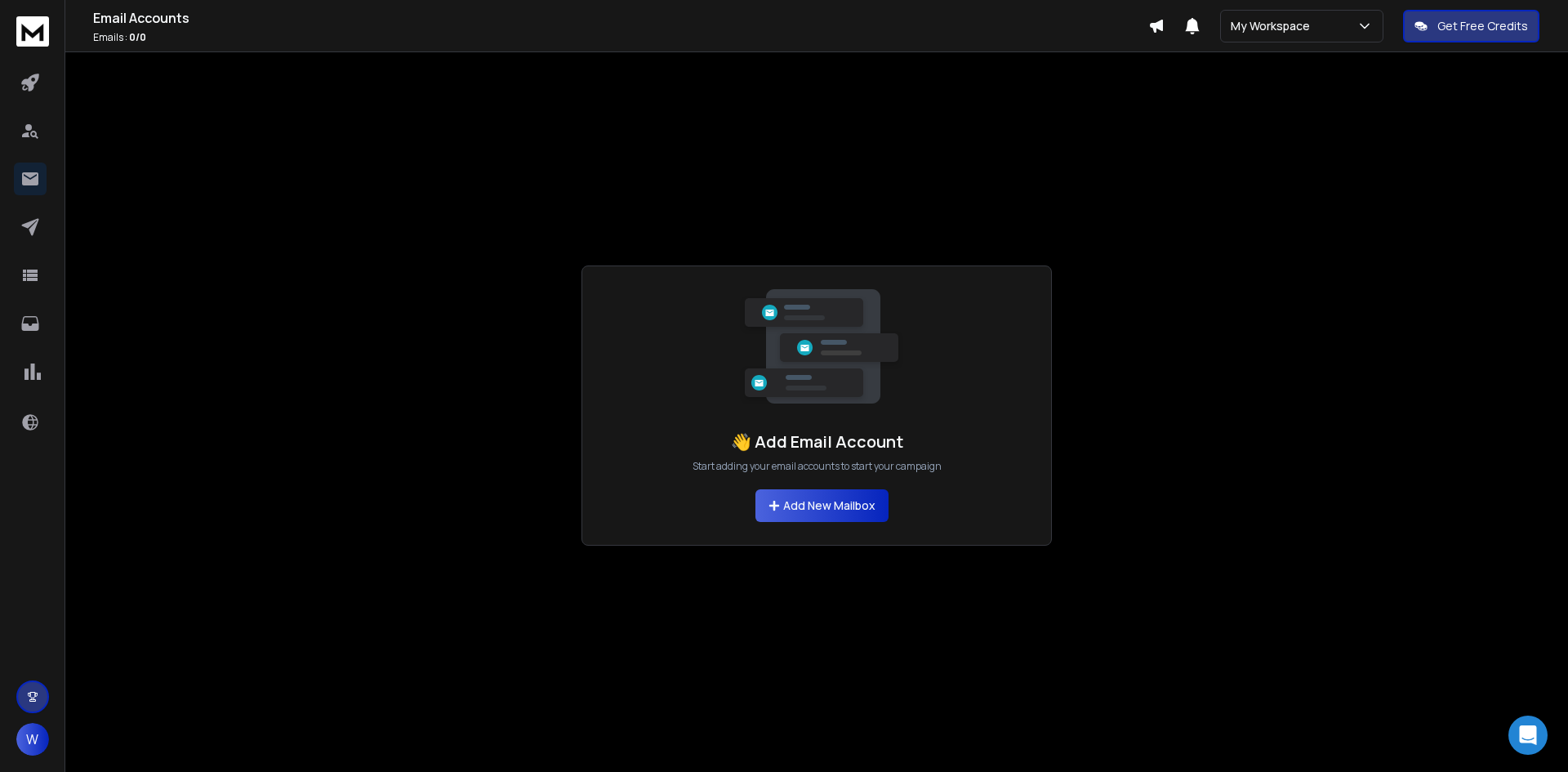
click at [29, 107] on div at bounding box center [32, 255] width 37 height 378
click at [28, 124] on circle at bounding box center [28, 127] width 6 height 6
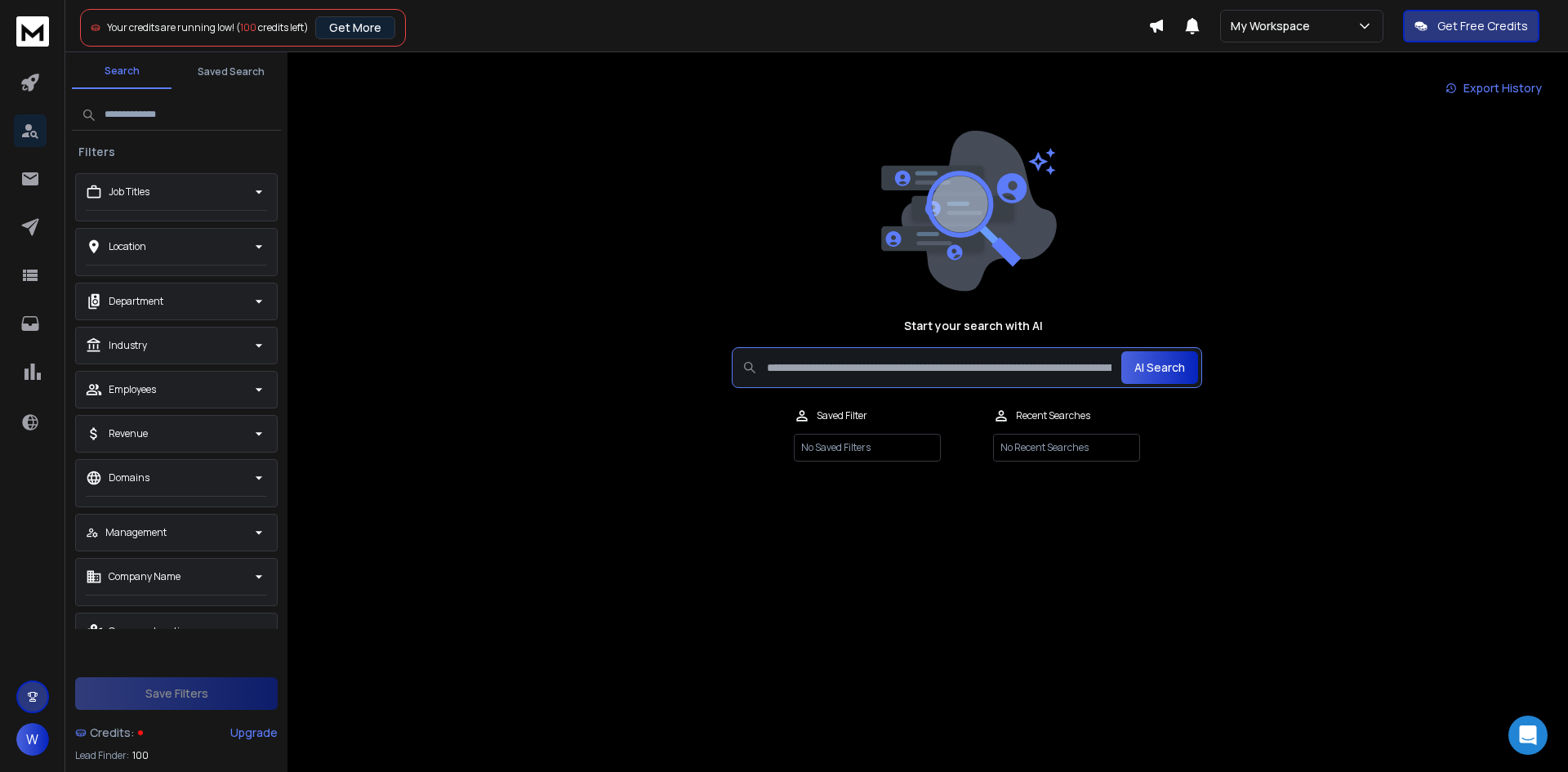
click at [363, 29] on button "Get More" at bounding box center [355, 27] width 80 height 23
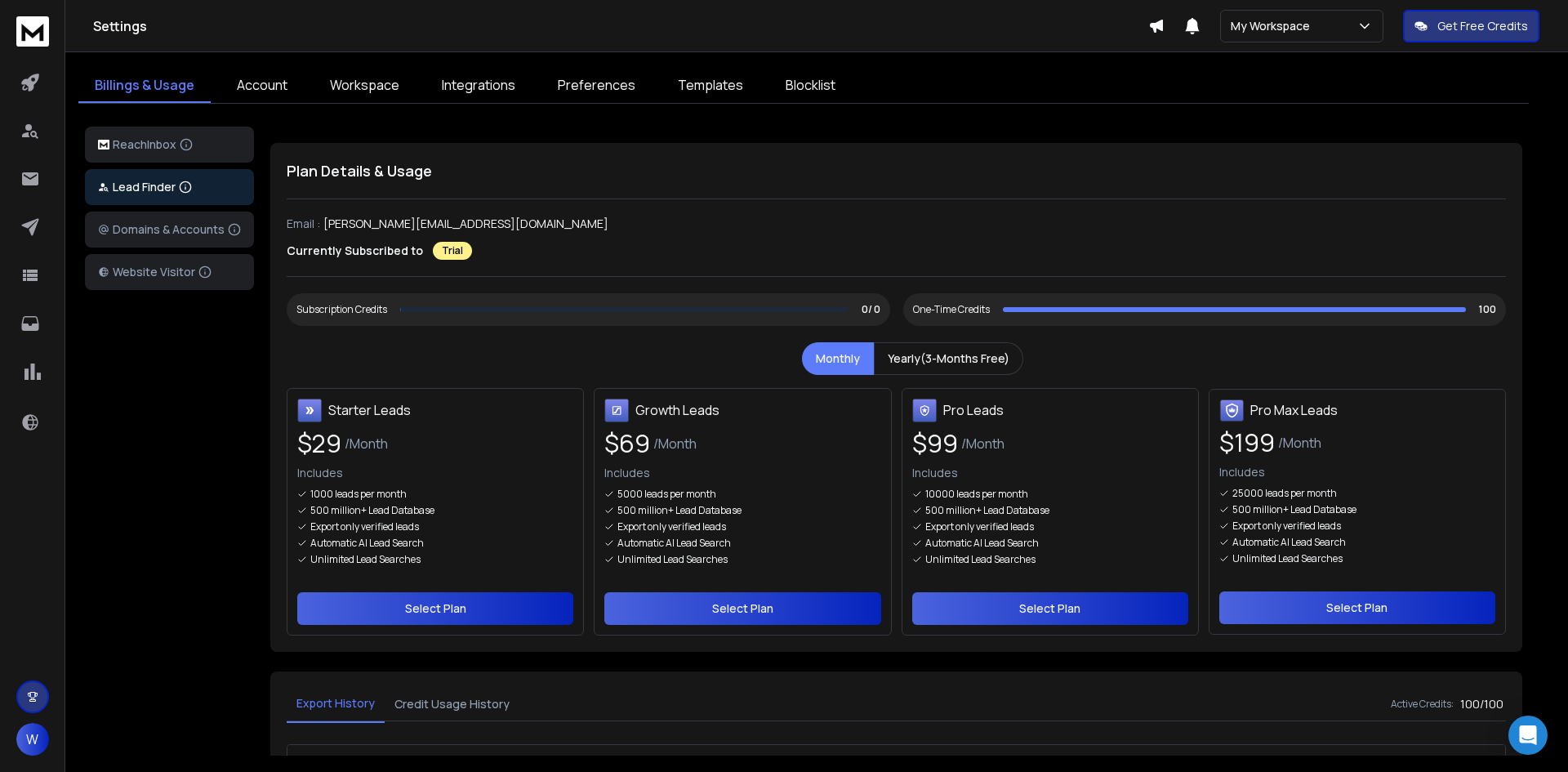
click at [258, 82] on link "Account" at bounding box center [262, 86] width 83 height 34
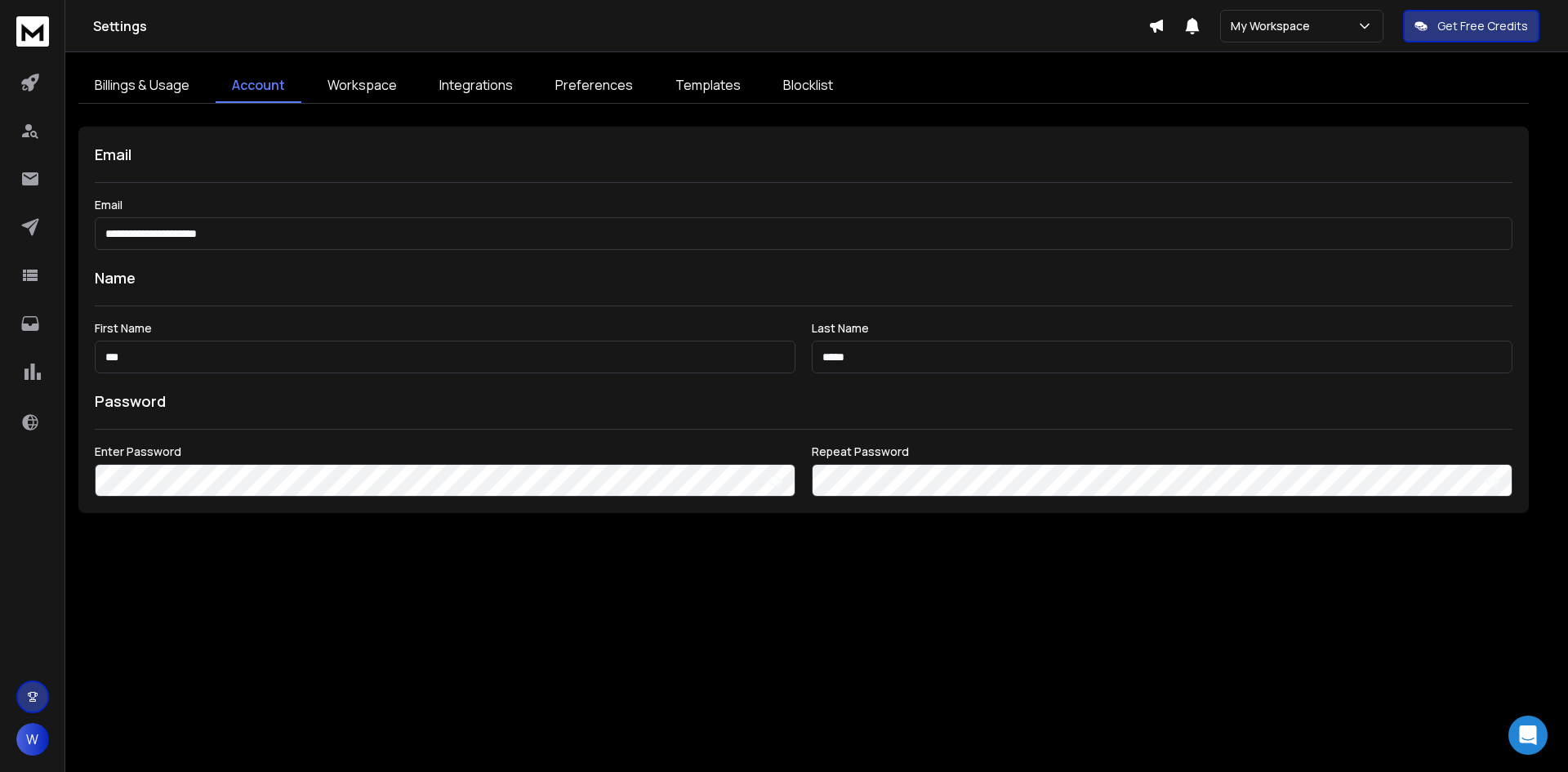
click at [360, 85] on link "Workspace" at bounding box center [362, 86] width 103 height 34
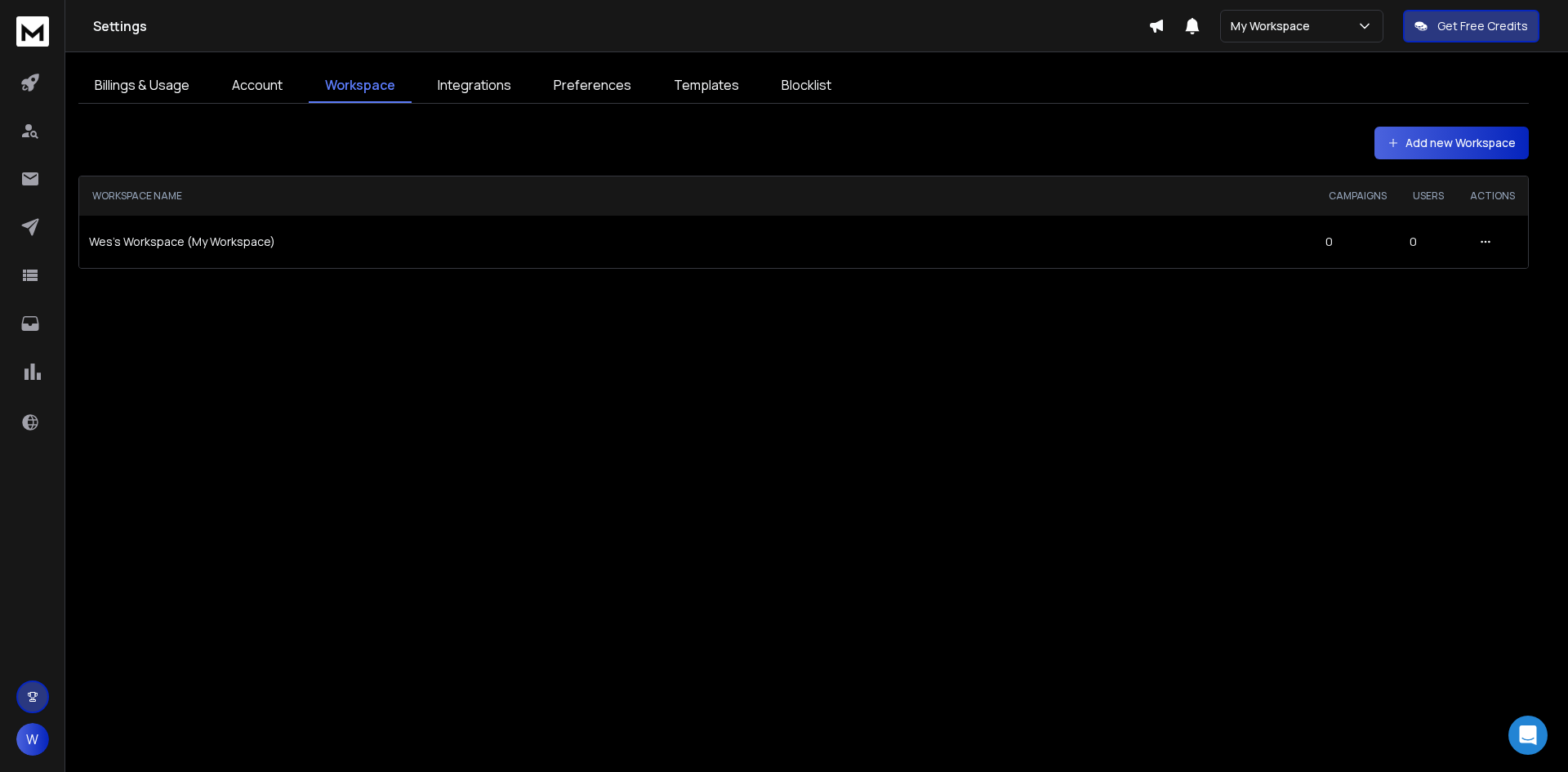
click at [1462, 142] on button "Add new Workspace" at bounding box center [1452, 143] width 154 height 33
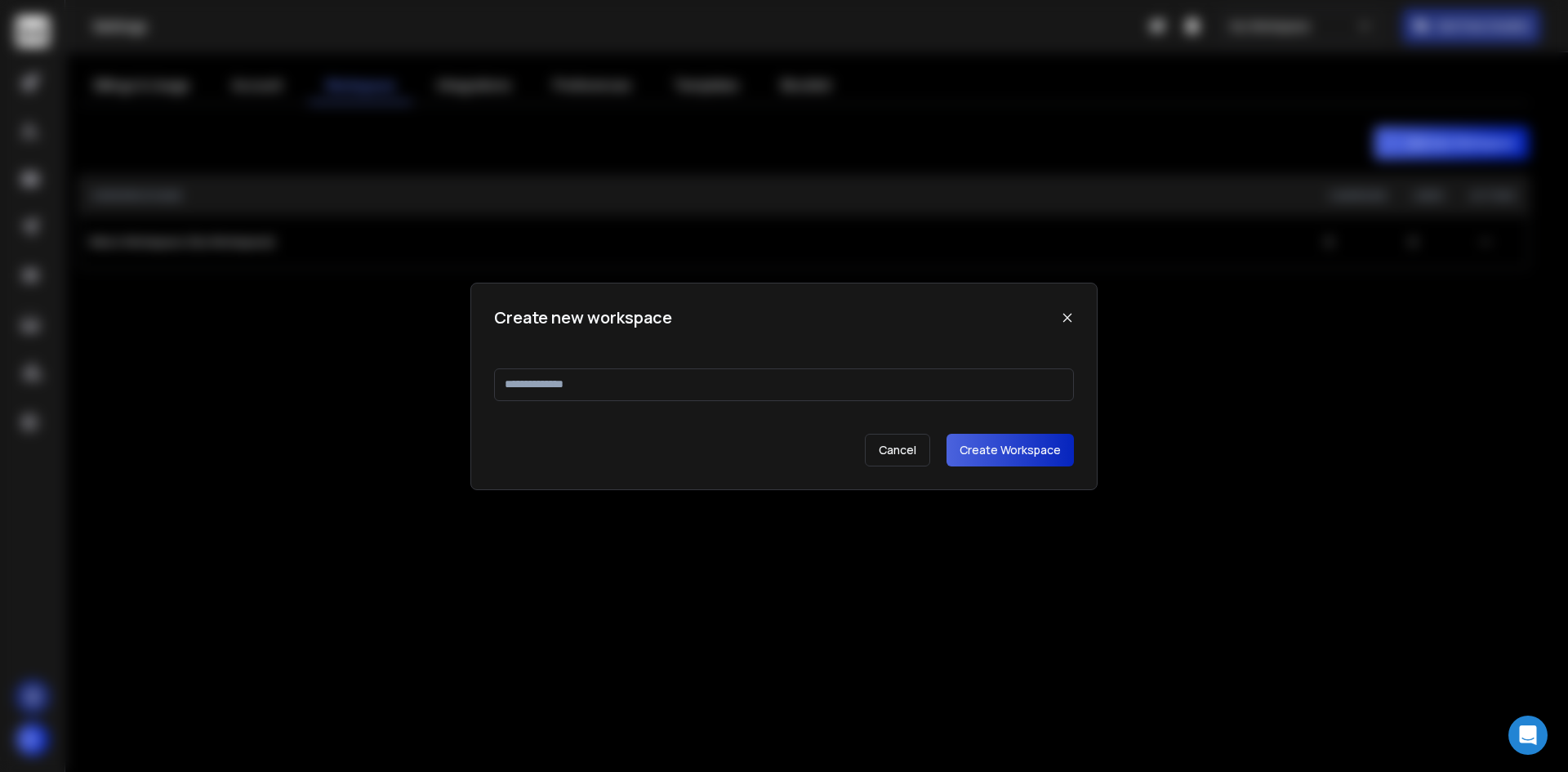
click at [1072, 314] on icon at bounding box center [1068, 318] width 9 height 9
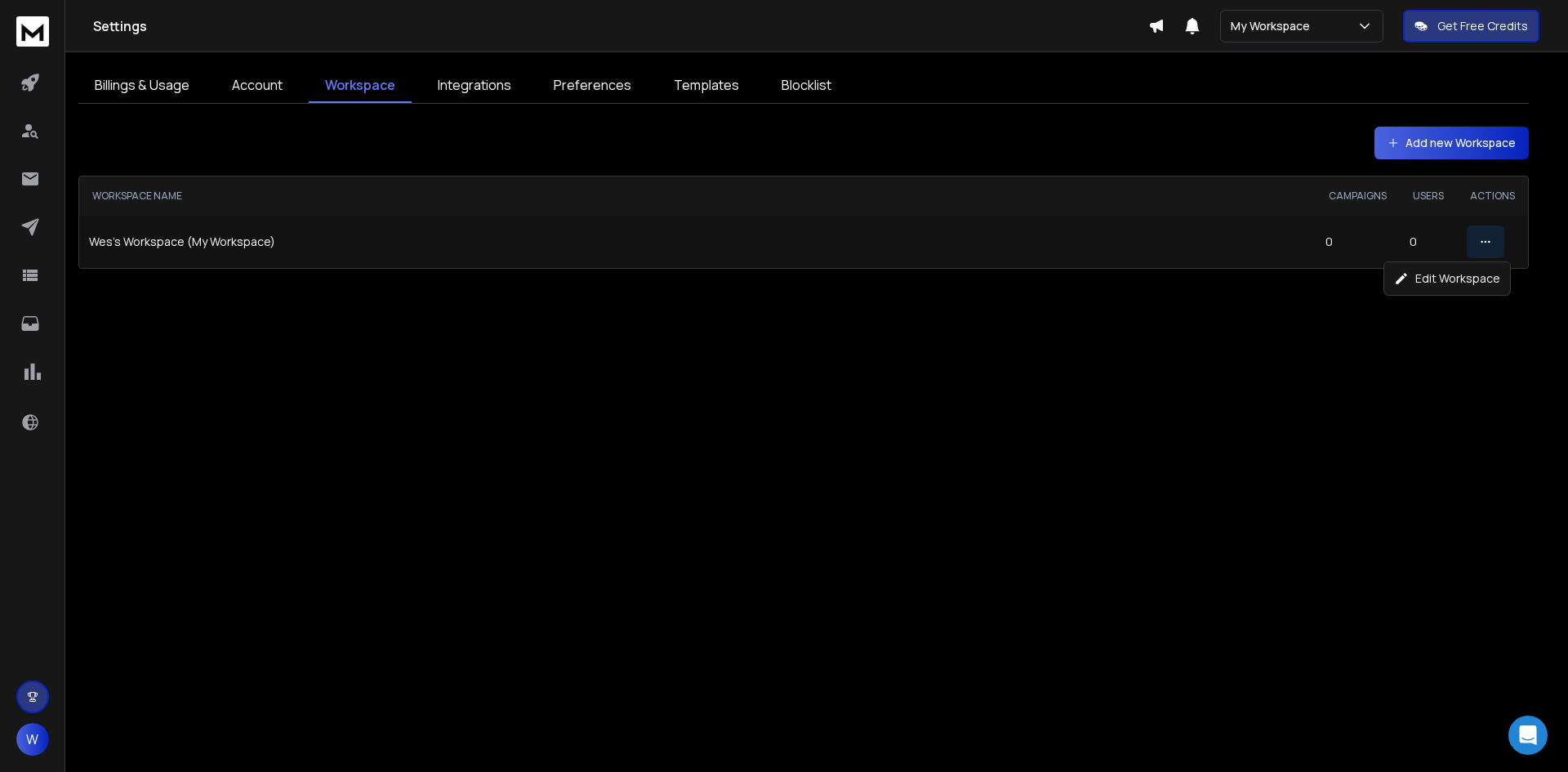
click at [1486, 241] on icon "button" at bounding box center [1485, 241] width 12 height 12
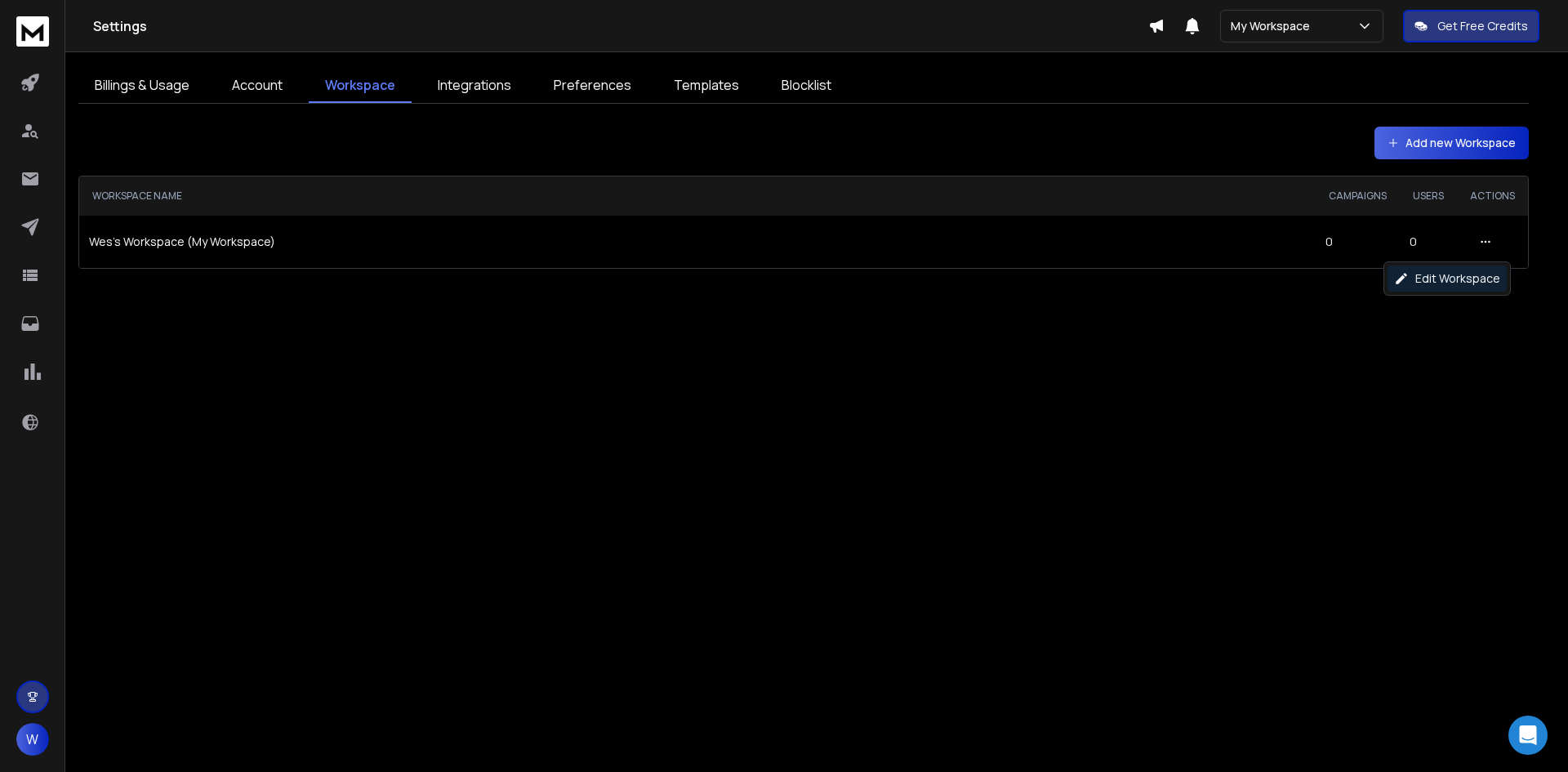
click at [1435, 276] on p "Edit Workspace" at bounding box center [1458, 279] width 85 height 16
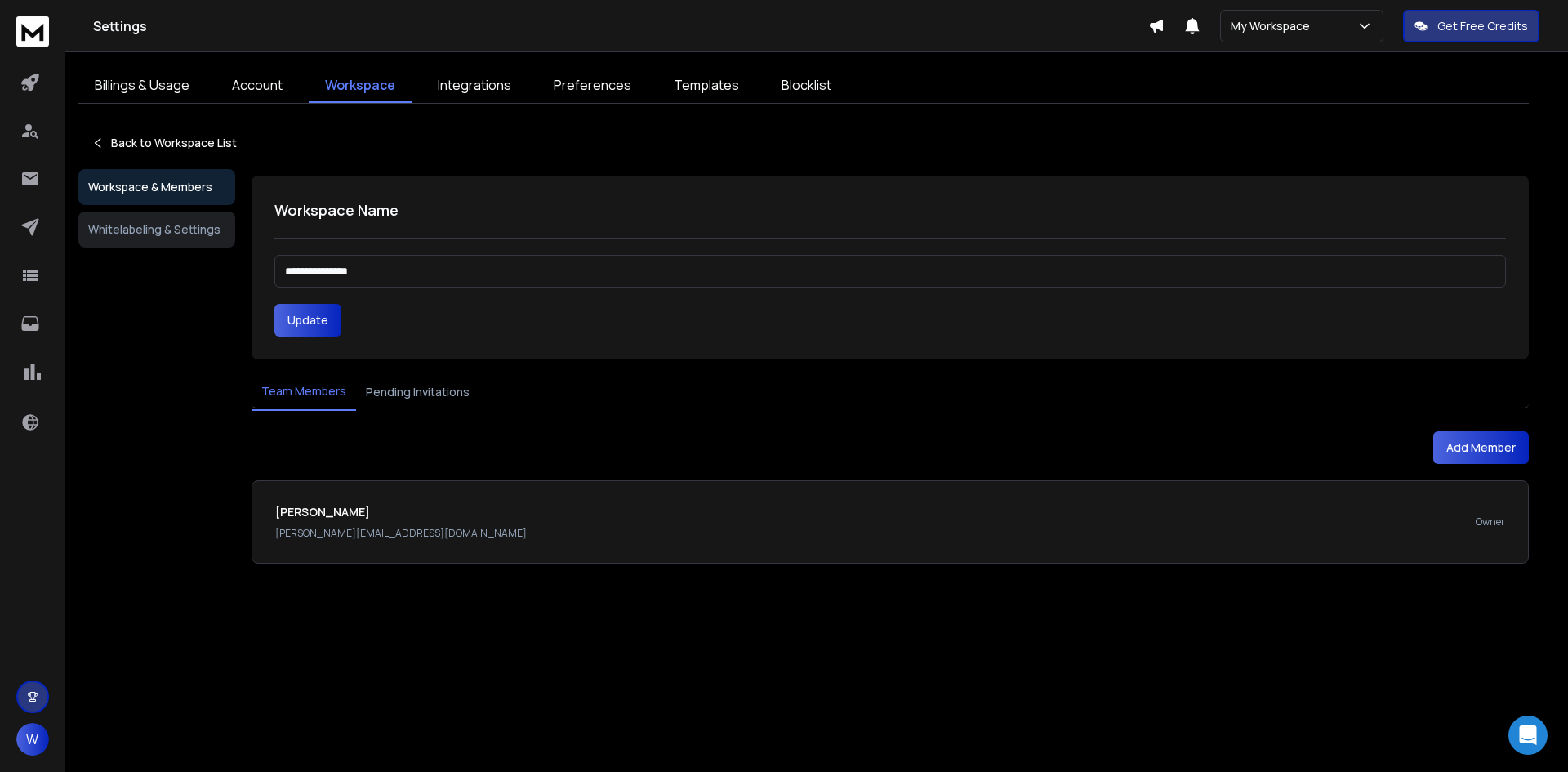
click at [1485, 448] on button "Add Member" at bounding box center [1481, 447] width 95 height 33
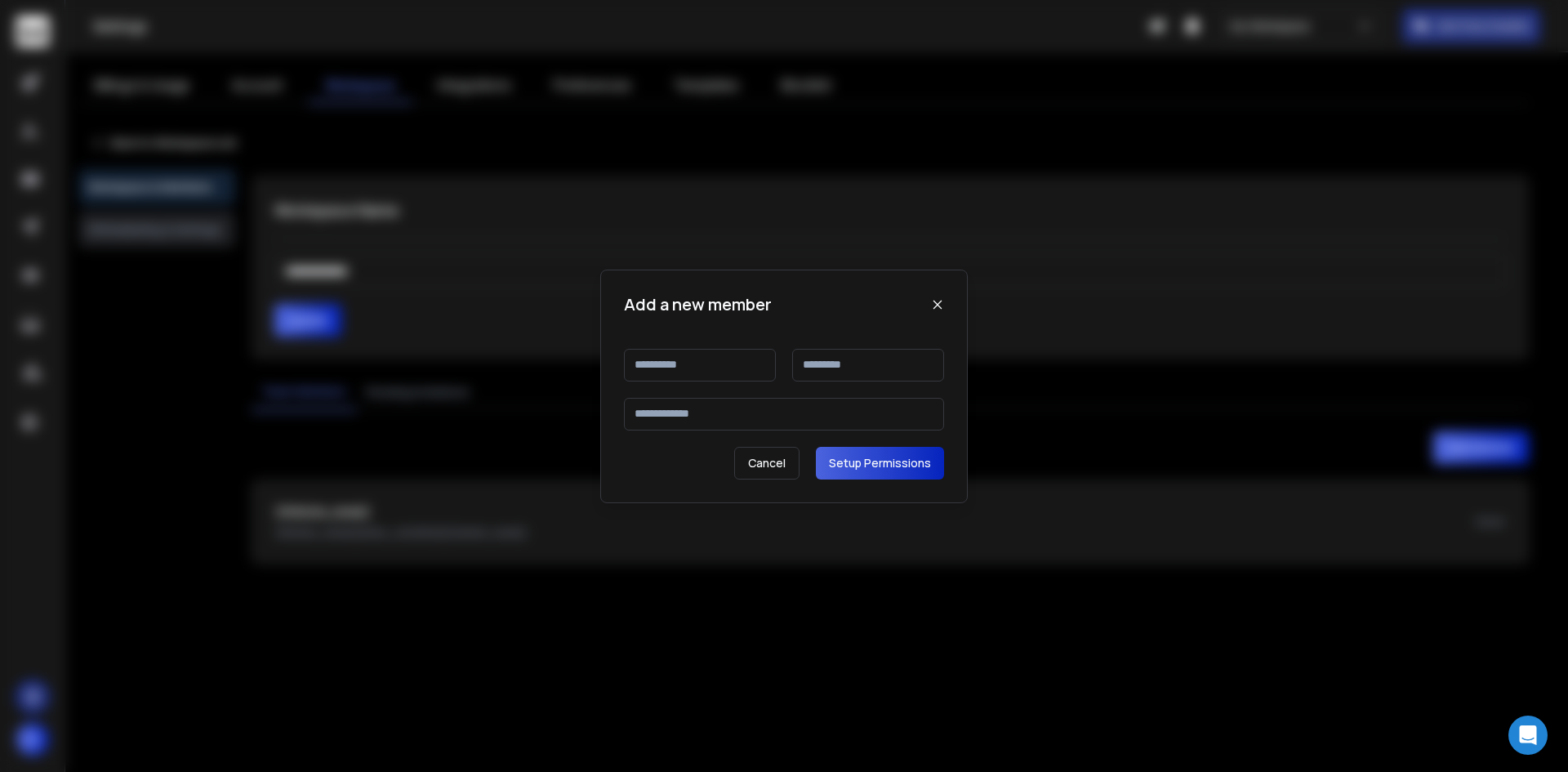
click at [728, 368] on input at bounding box center [700, 365] width 152 height 33
type input "****"
type input "*"
click at [757, 421] on input at bounding box center [784, 414] width 320 height 33
paste input "**********"
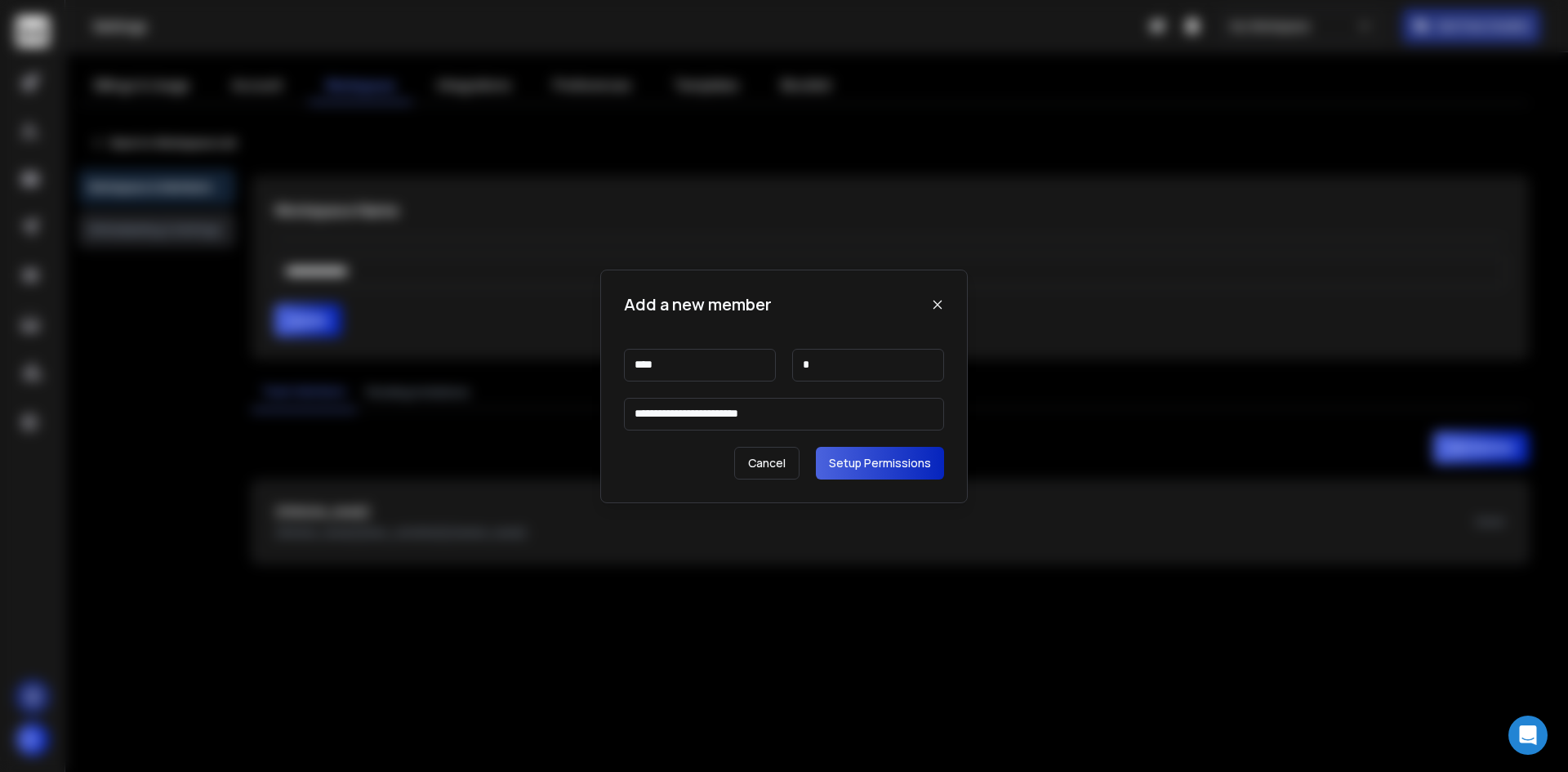
type input "**********"
click at [872, 463] on button "Setup Permissions" at bounding box center [879, 463] width 128 height 33
type input "********"
click at [881, 462] on button "Setup Permissions" at bounding box center [879, 463] width 128 height 33
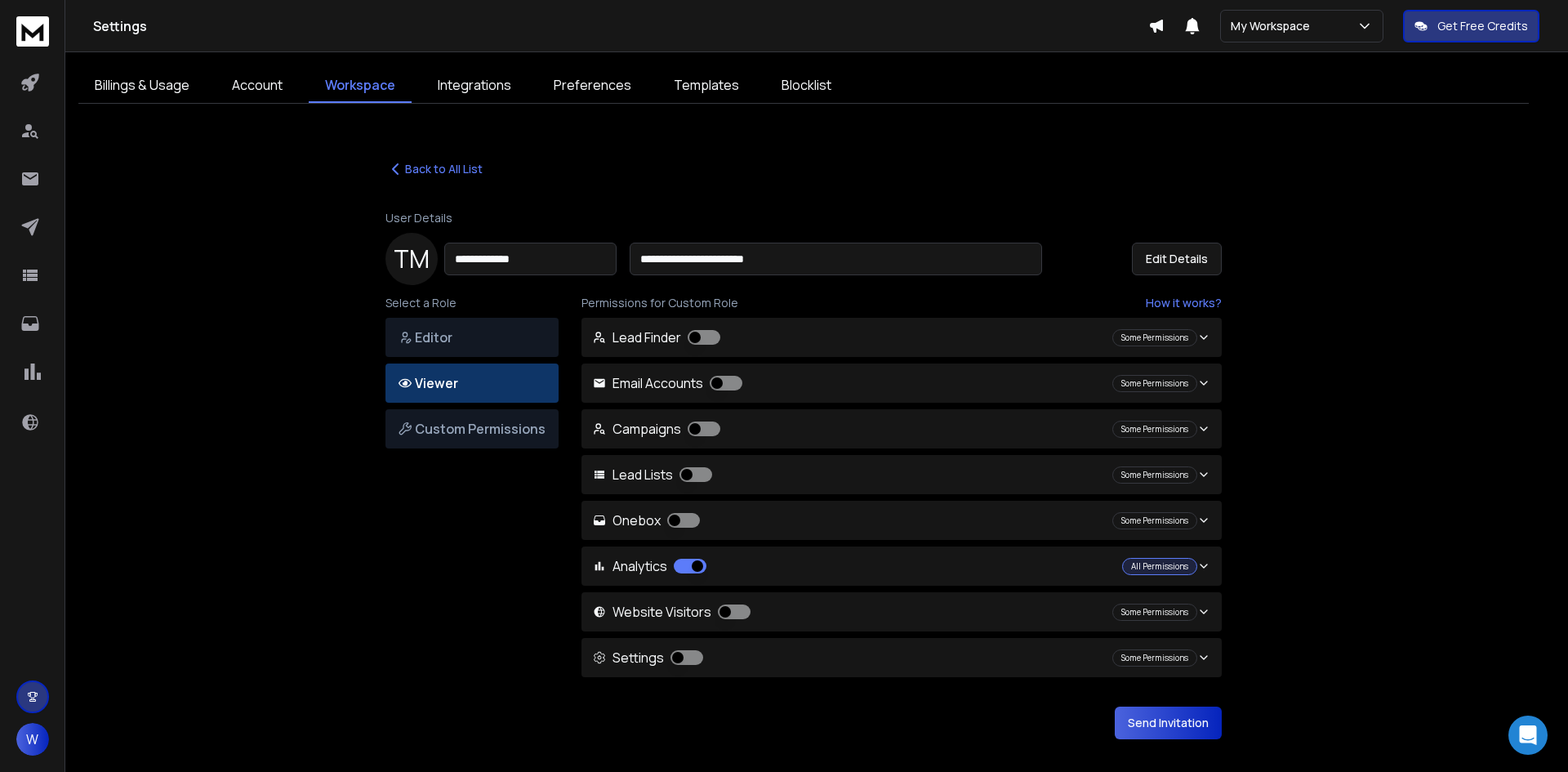
click at [688, 336] on button "button" at bounding box center [704, 337] width 33 height 15
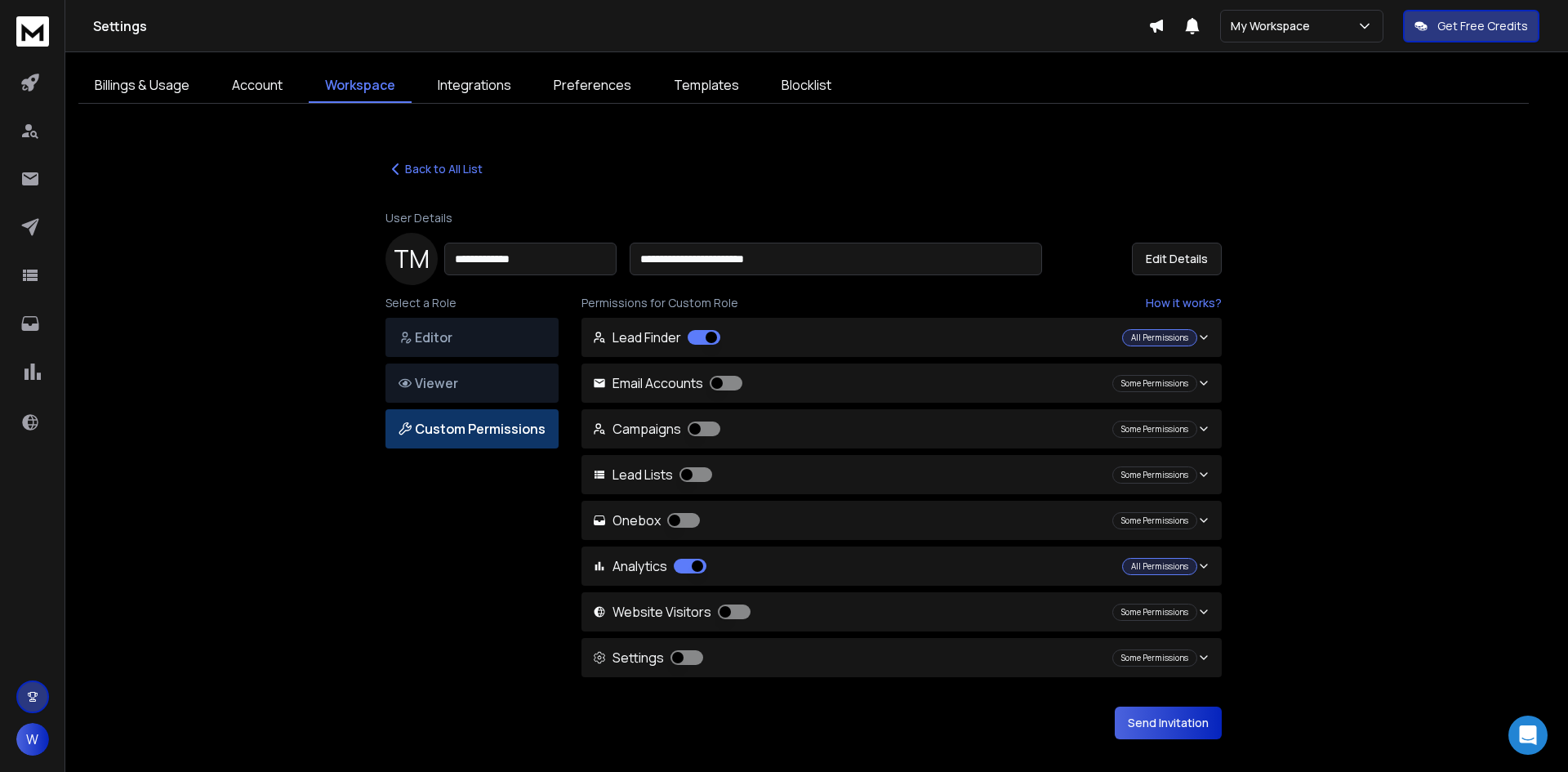
click at [716, 381] on button "button" at bounding box center [726, 383] width 33 height 15
click at [691, 427] on button "button" at bounding box center [704, 429] width 33 height 15
click at [683, 474] on button "button" at bounding box center [696, 474] width 33 height 15
click at [676, 521] on button "button" at bounding box center [683, 520] width 33 height 15
click at [725, 618] on button "button" at bounding box center [734, 611] width 33 height 15
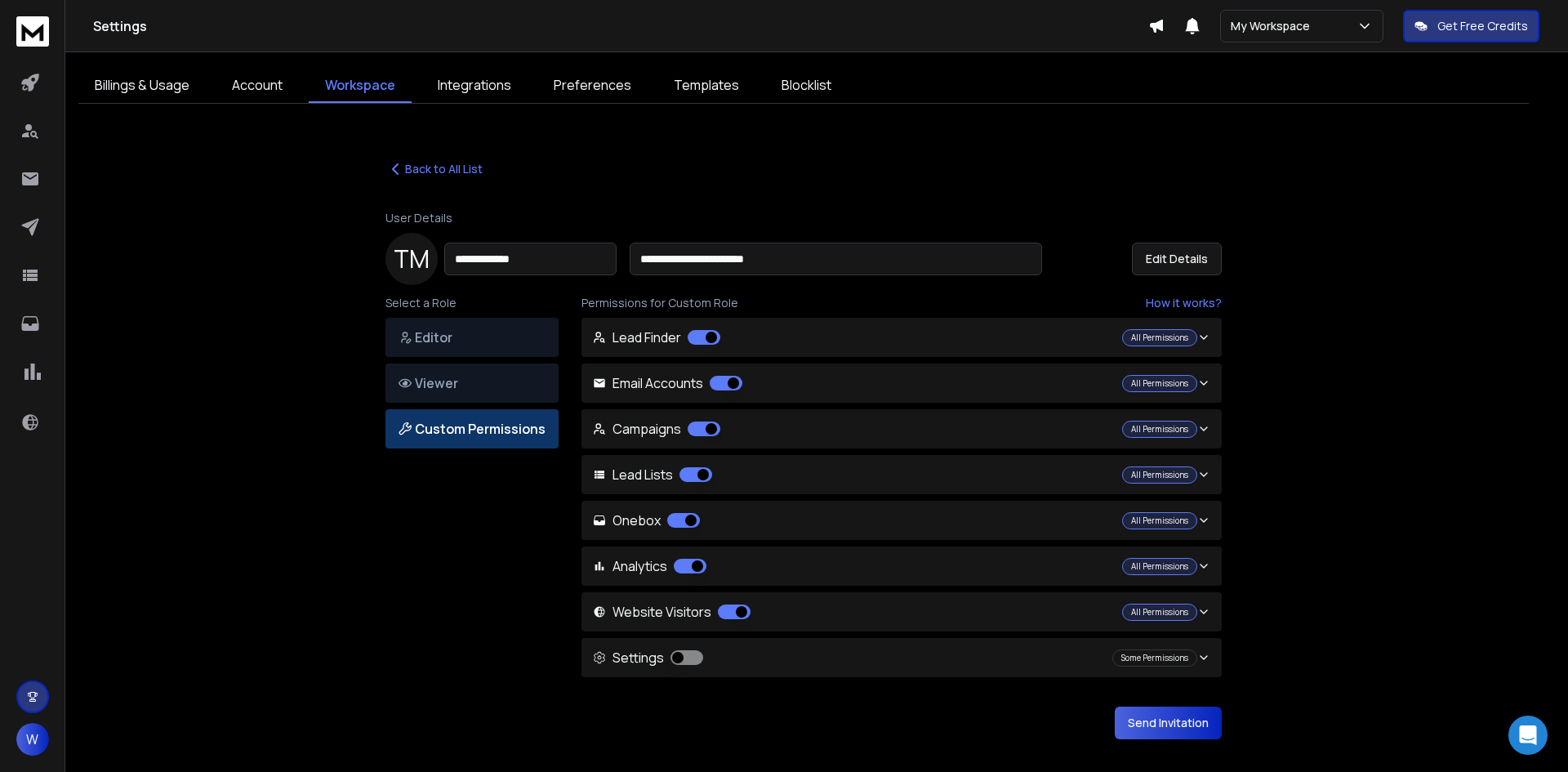
click at [677, 656] on button "button" at bounding box center [687, 658] width 33 height 15
click at [1151, 723] on button "Send Invitation" at bounding box center [1169, 723] width 107 height 33
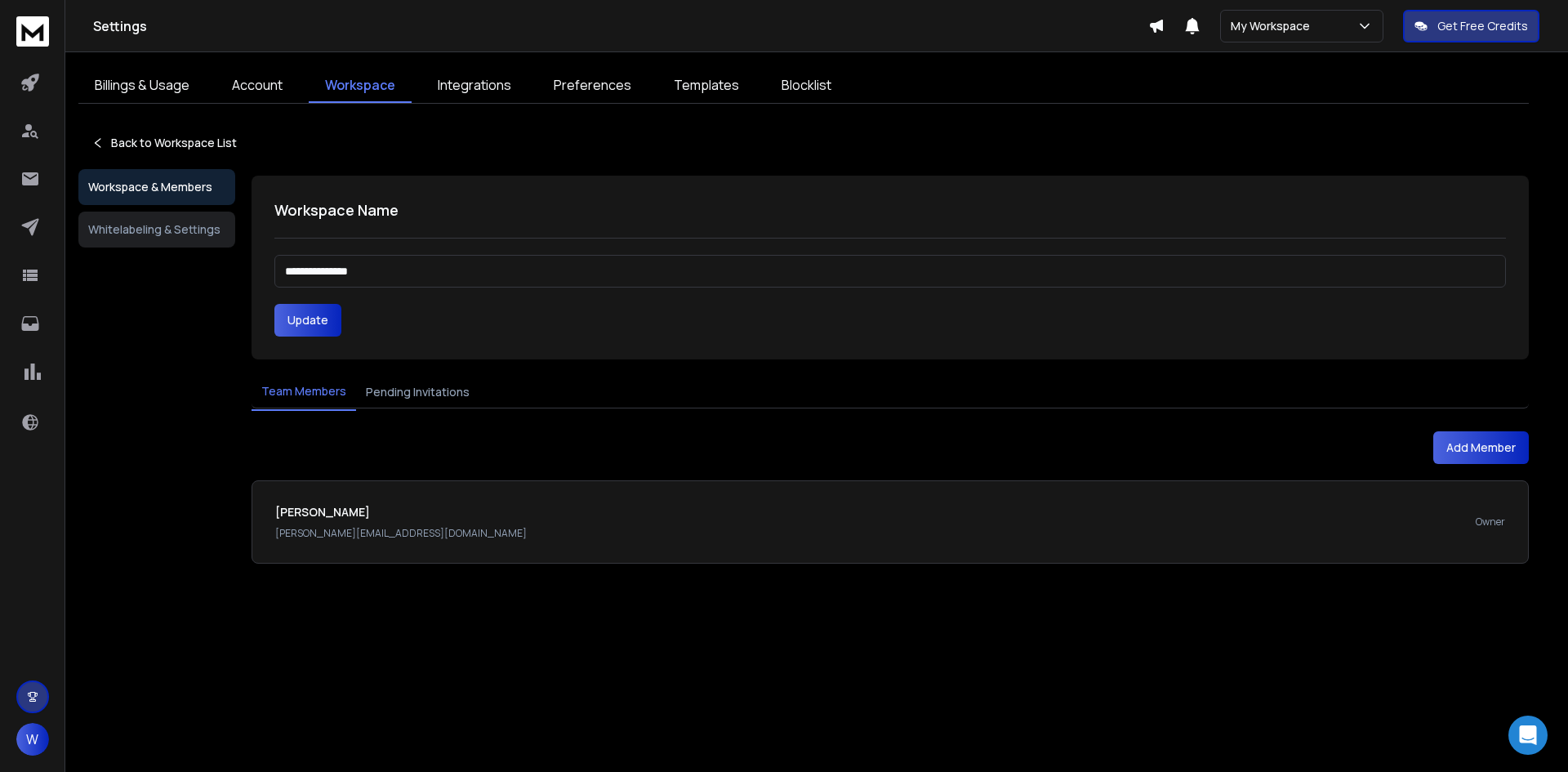
drag, startPoint x: 380, startPoint y: 270, endPoint x: 196, endPoint y: 249, distance: 185.2
click at [200, 249] on div "**********" at bounding box center [803, 370] width 1451 height 388
type input "**********"
click at [301, 315] on button "Update" at bounding box center [308, 320] width 67 height 33
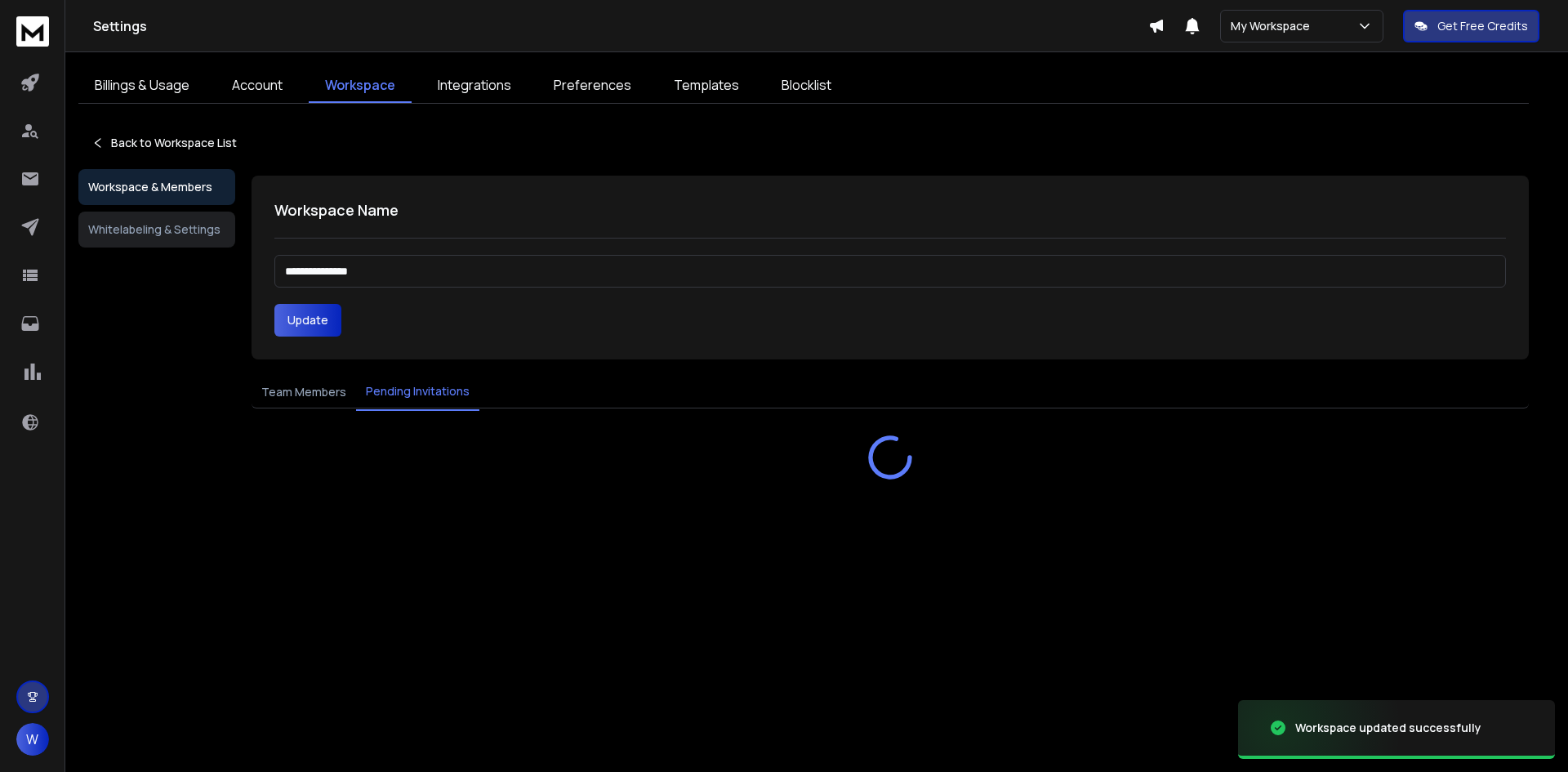
click at [377, 387] on button "Pending Invitations" at bounding box center [417, 391] width 123 height 37
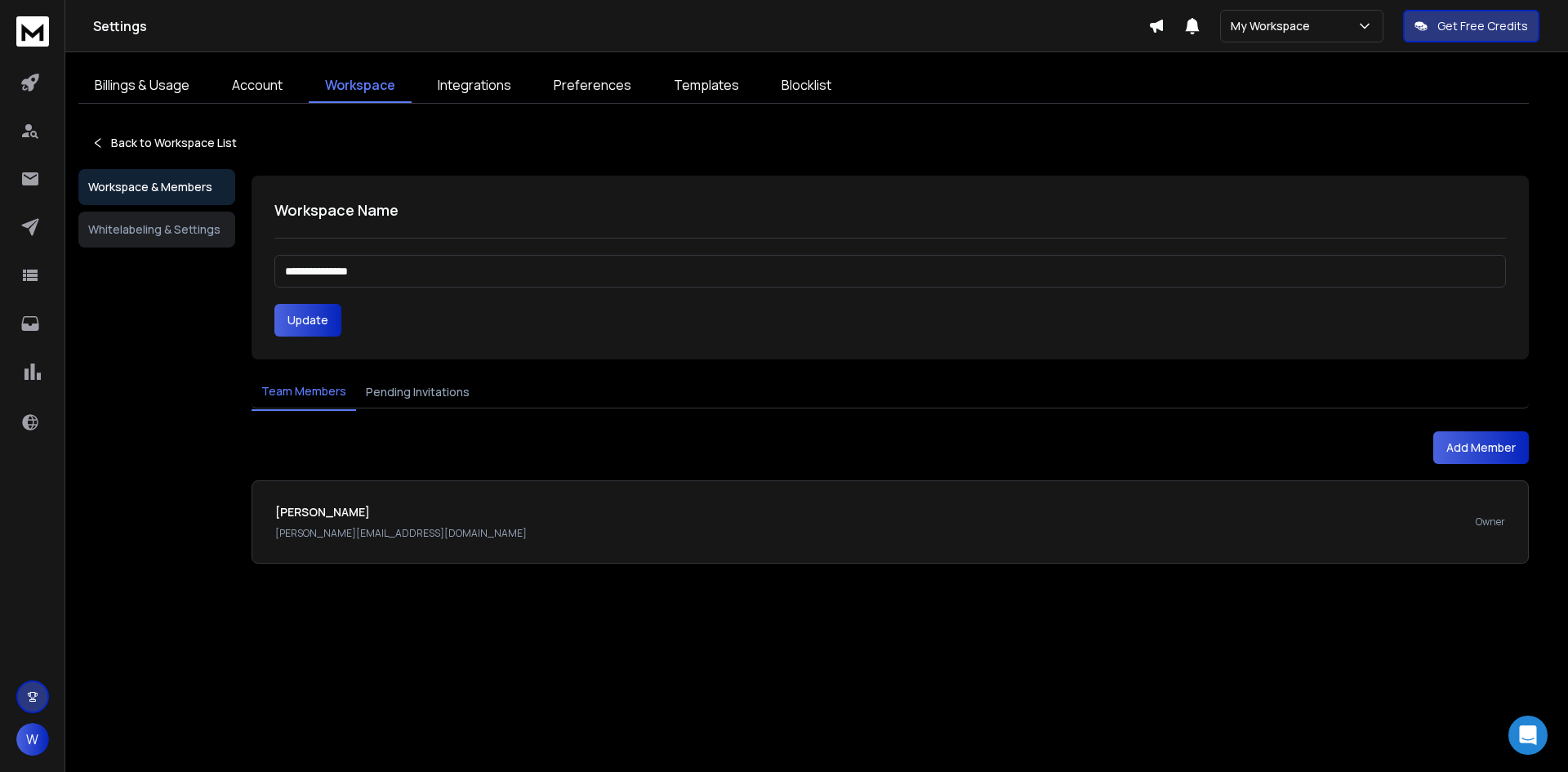
click at [287, 388] on button "Team Members" at bounding box center [303, 391] width 104 height 37
click at [480, 84] on link "Integrations" at bounding box center [475, 86] width 106 height 34
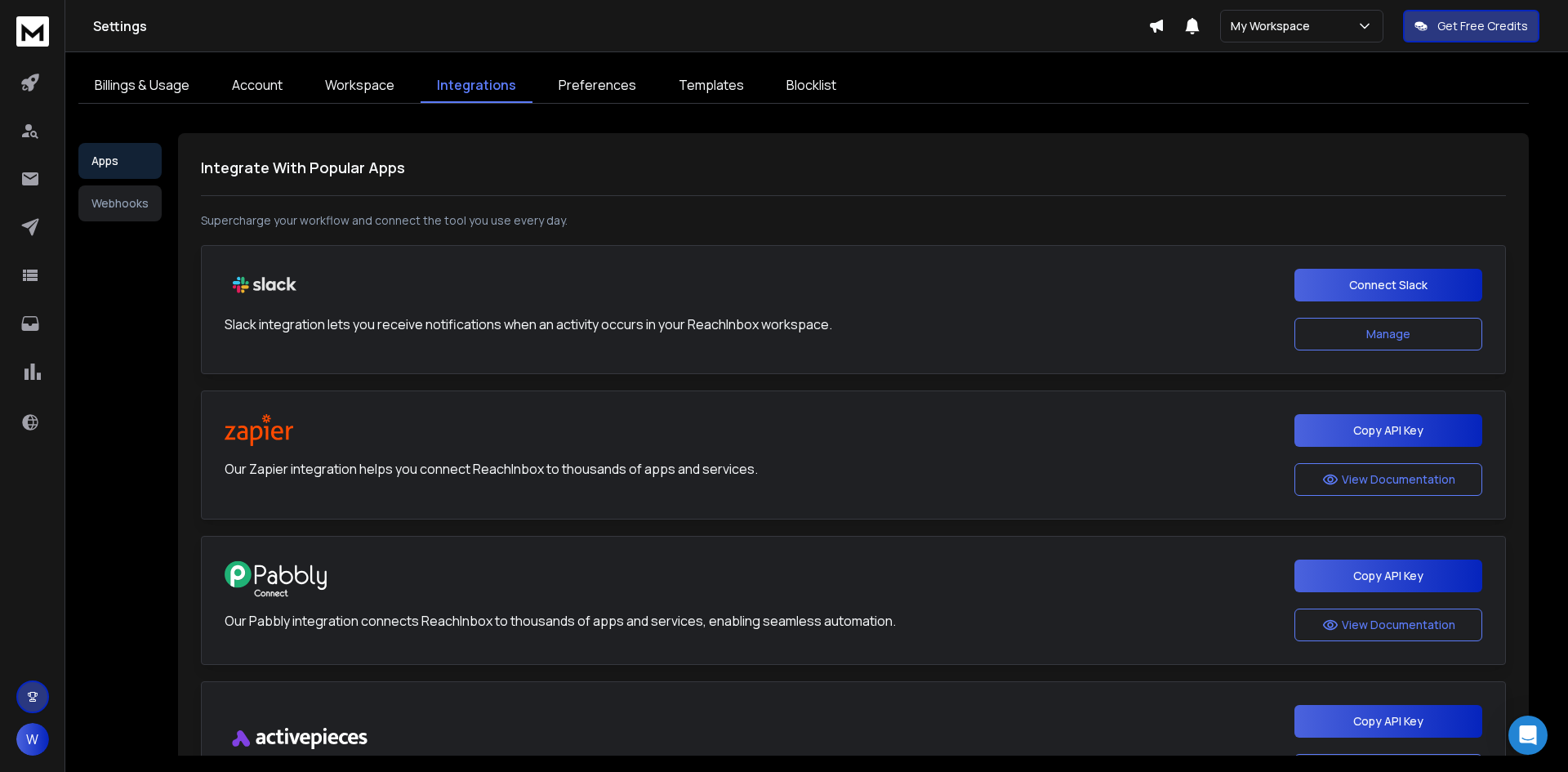
click at [1417, 282] on button "Connect Slack" at bounding box center [1388, 285] width 188 height 33
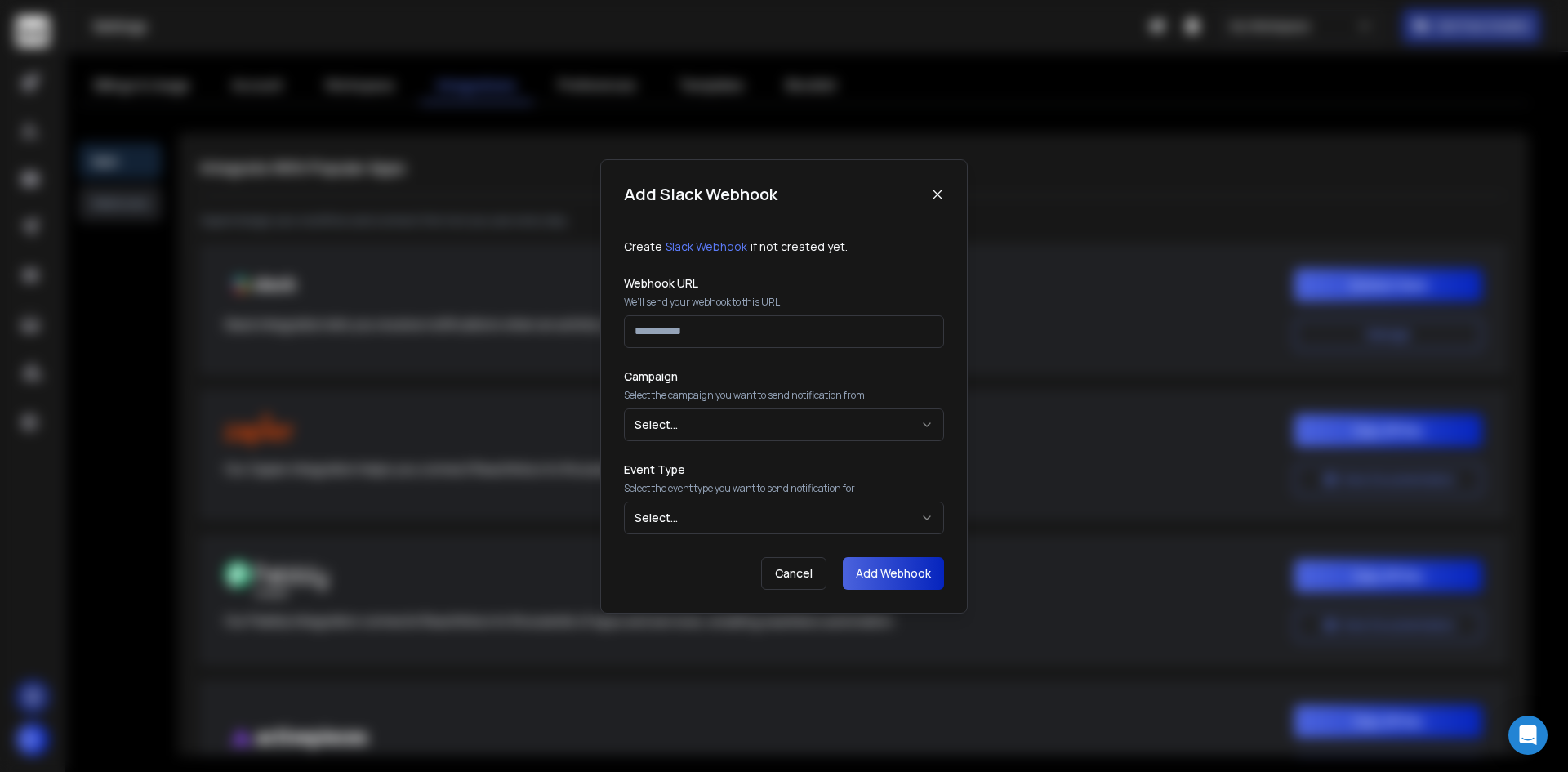
click at [938, 198] on icon at bounding box center [937, 194] width 13 height 13
